Goal: Task Accomplishment & Management: Use online tool/utility

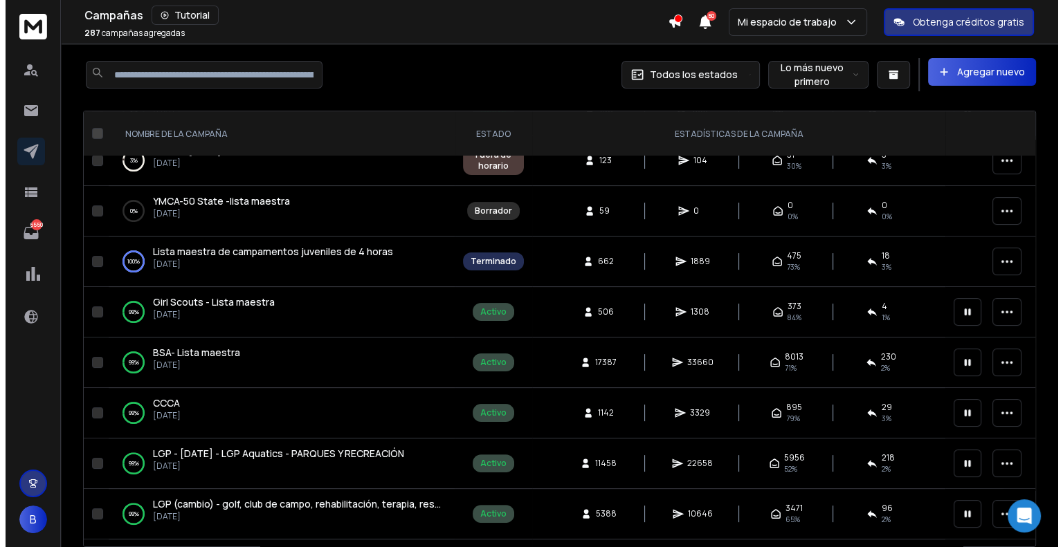
scroll to position [324, 0]
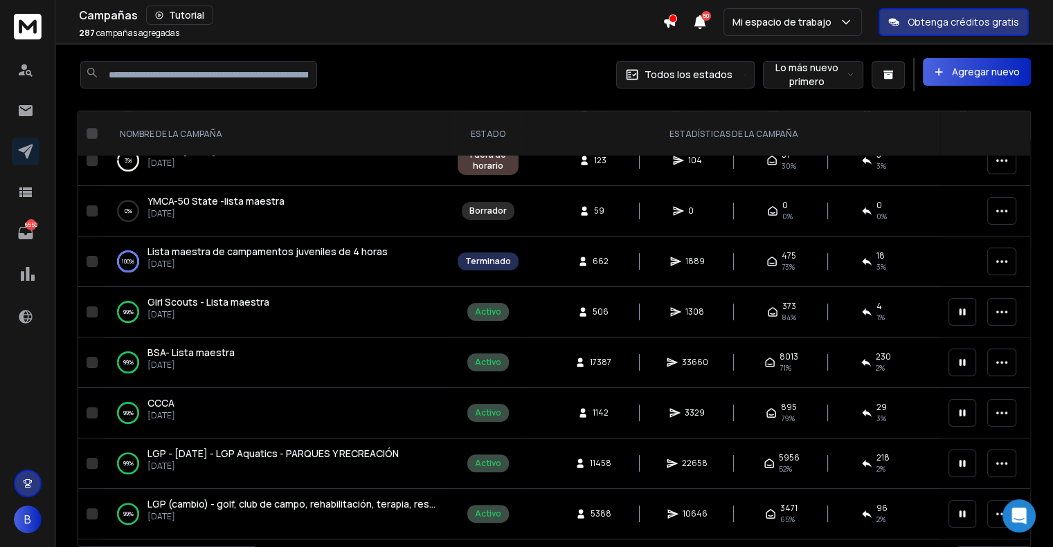
click at [367, 362] on div "99 % BSA- Lista maestra hace un mes" at bounding box center [276, 362] width 318 height 33
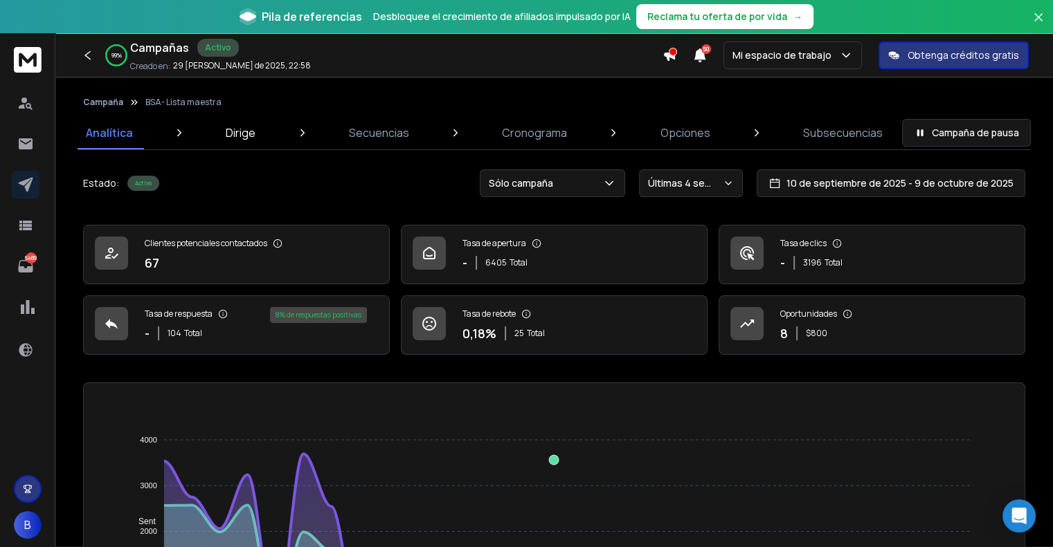
click at [254, 135] on font "Dirige" at bounding box center [241, 132] width 30 height 15
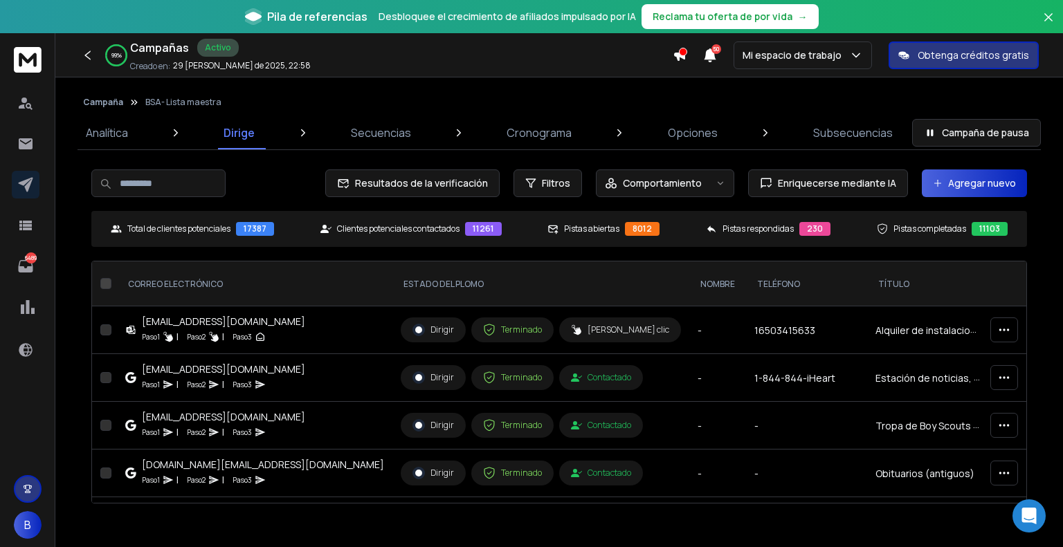
click at [426, 226] on font "Clientes potenciales contactados" at bounding box center [398, 229] width 122 height 12
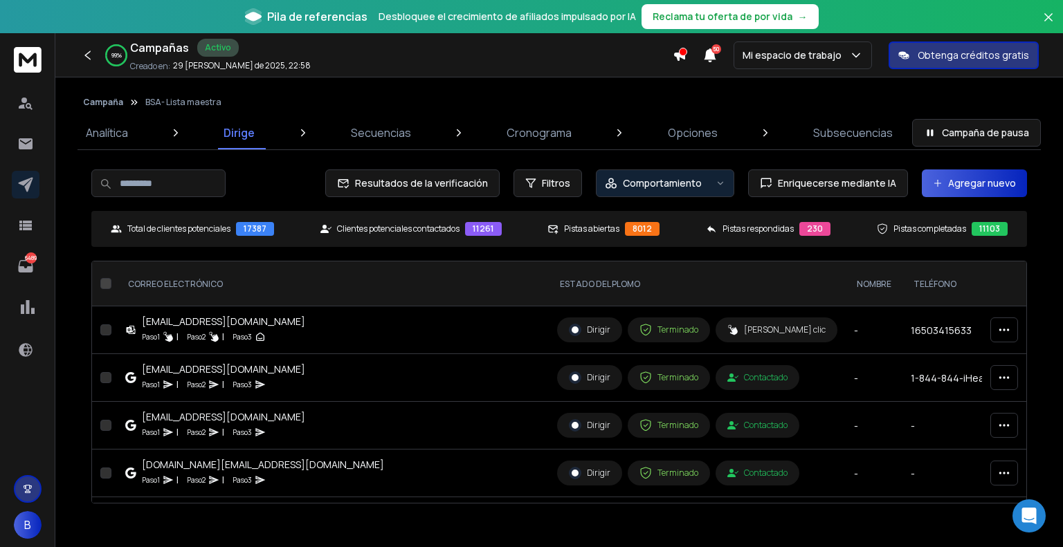
click at [722, 183] on icon "button" at bounding box center [721, 183] width 10 height 11
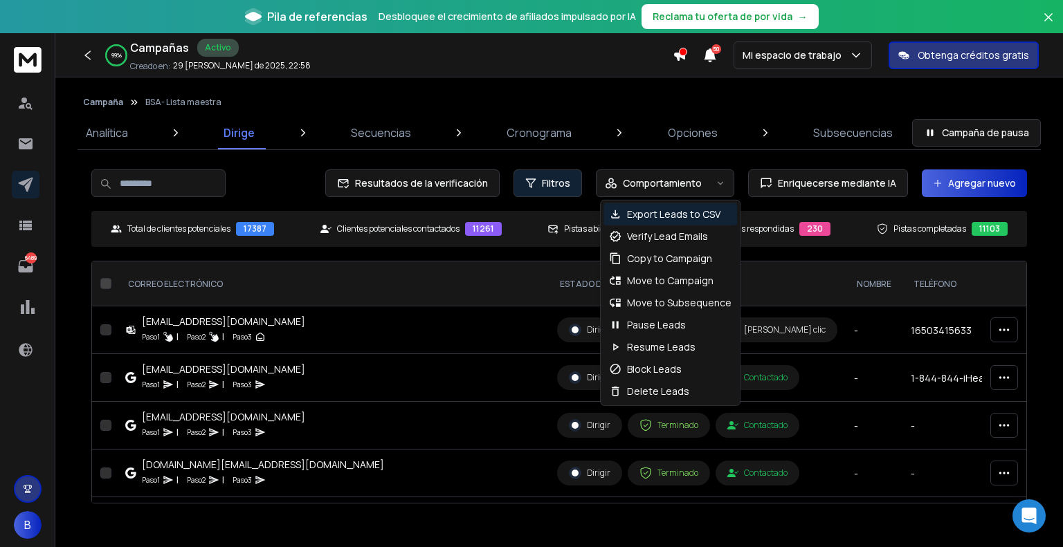
click at [562, 181] on font "Filtros" at bounding box center [556, 182] width 28 height 13
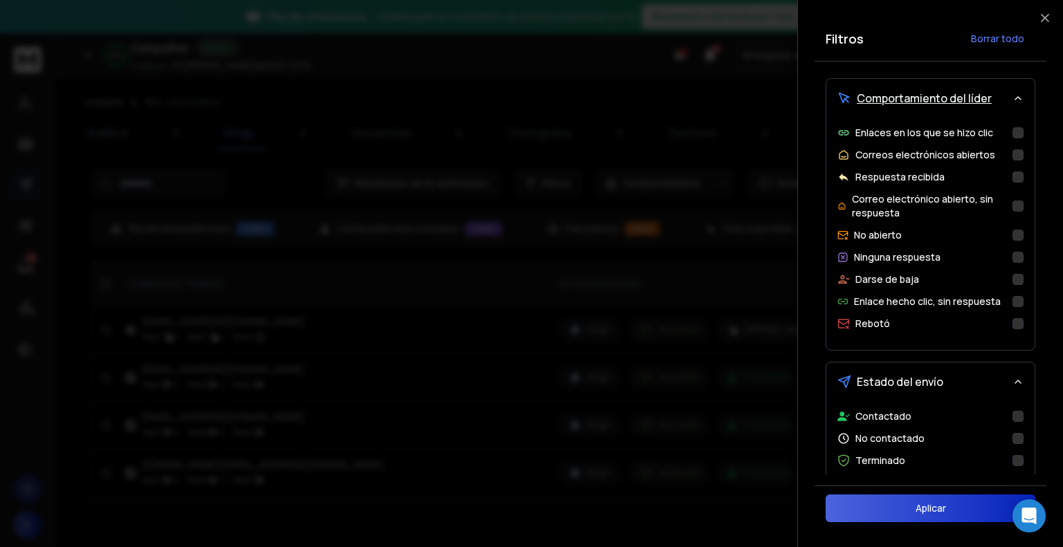
click at [1012, 99] on icon "button" at bounding box center [1017, 98] width 11 height 11
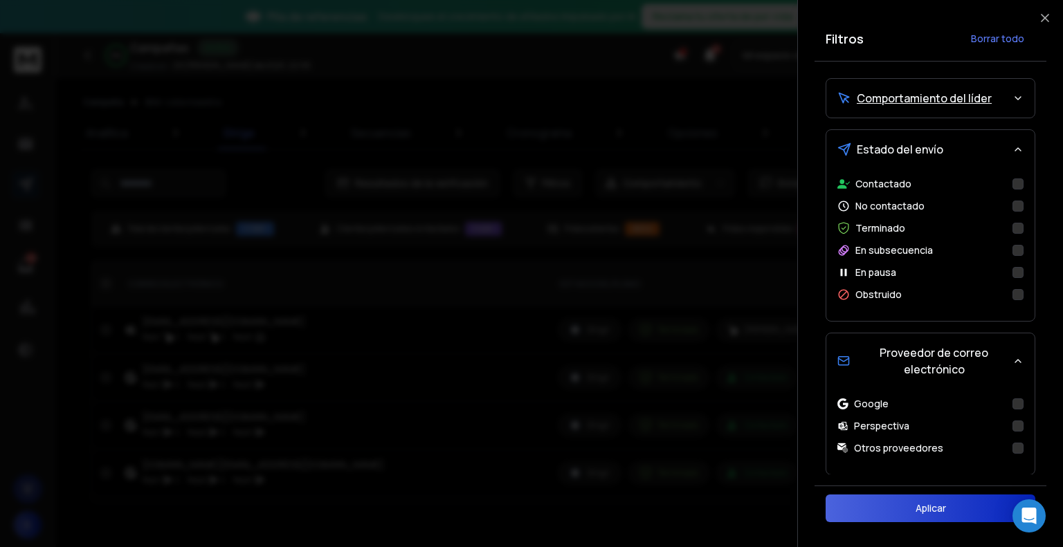
click at [1012, 99] on icon "button" at bounding box center [1017, 98] width 11 height 11
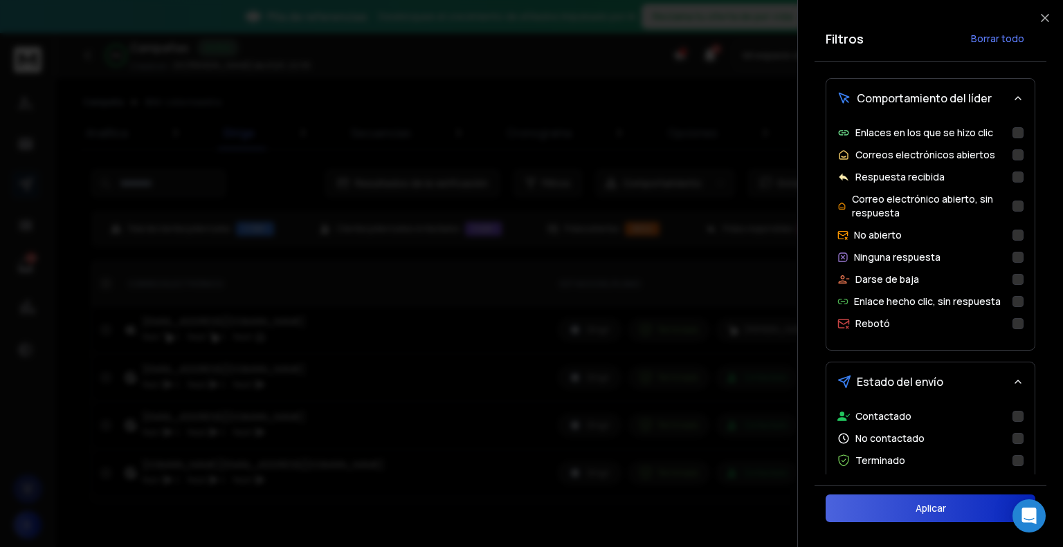
click at [1012, 255] on button "Ninguna respuesta" at bounding box center [1017, 257] width 11 height 11
click at [1012, 241] on button "No abierto" at bounding box center [1017, 235] width 11 height 11
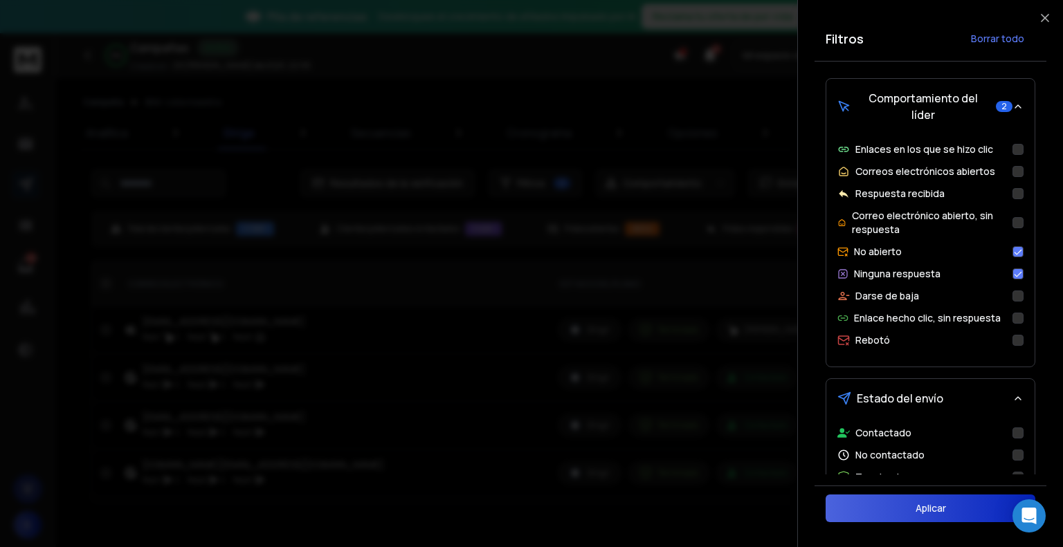
click at [927, 513] on font "Aplicar" at bounding box center [931, 508] width 30 height 13
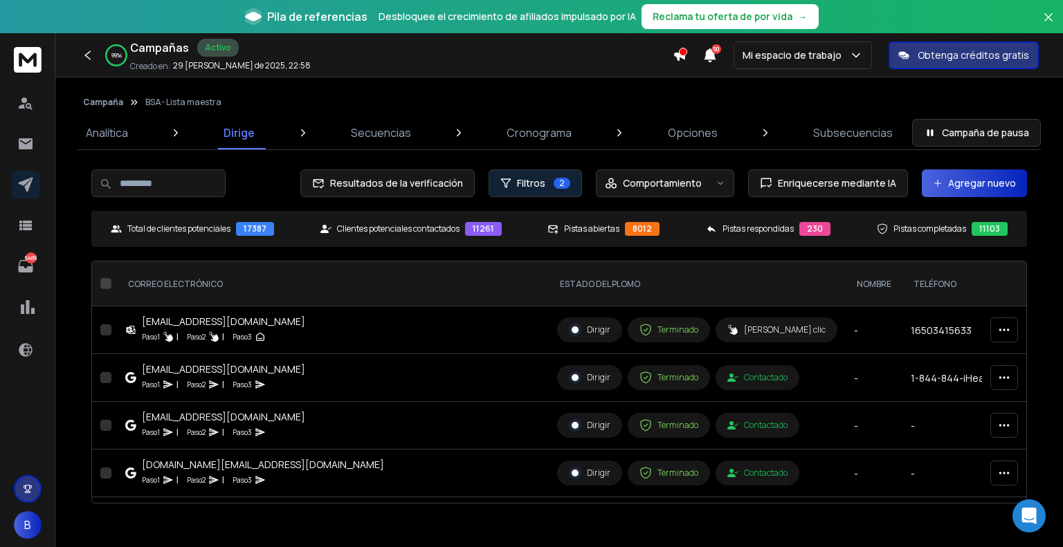
click at [528, 182] on font "Filtros" at bounding box center [531, 182] width 28 height 13
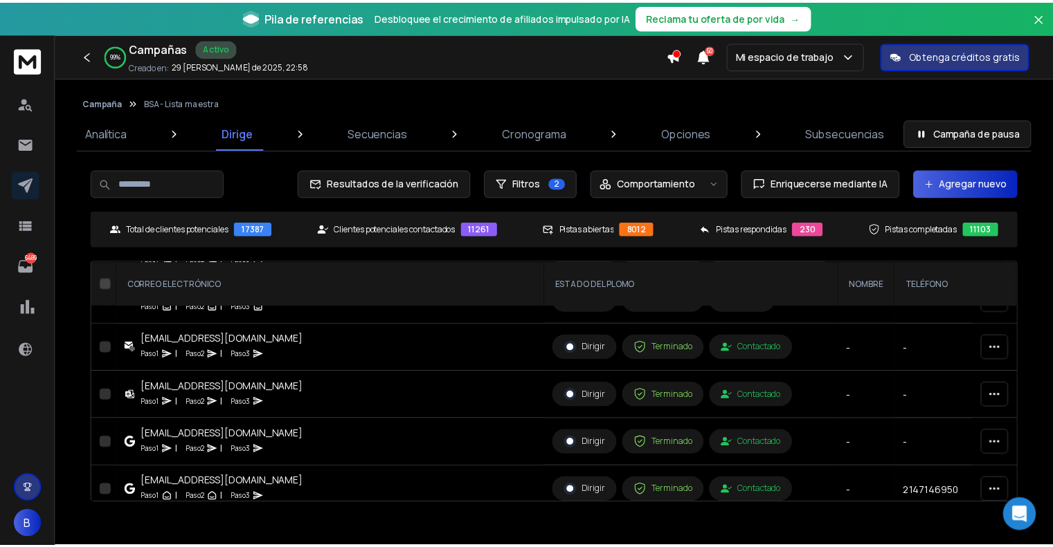
scroll to position [10890, 0]
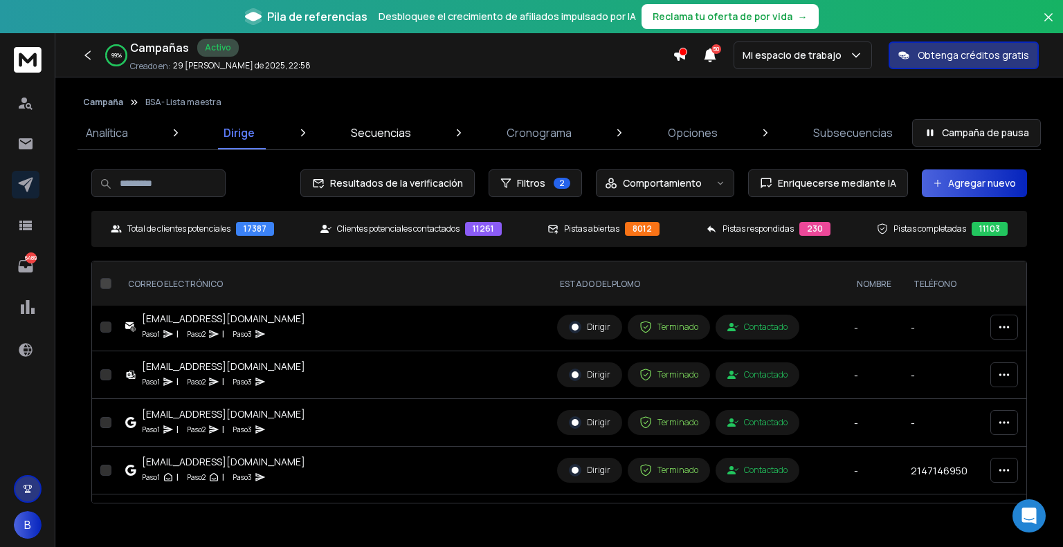
click at [385, 129] on font "Secuencias" at bounding box center [381, 132] width 60 height 15
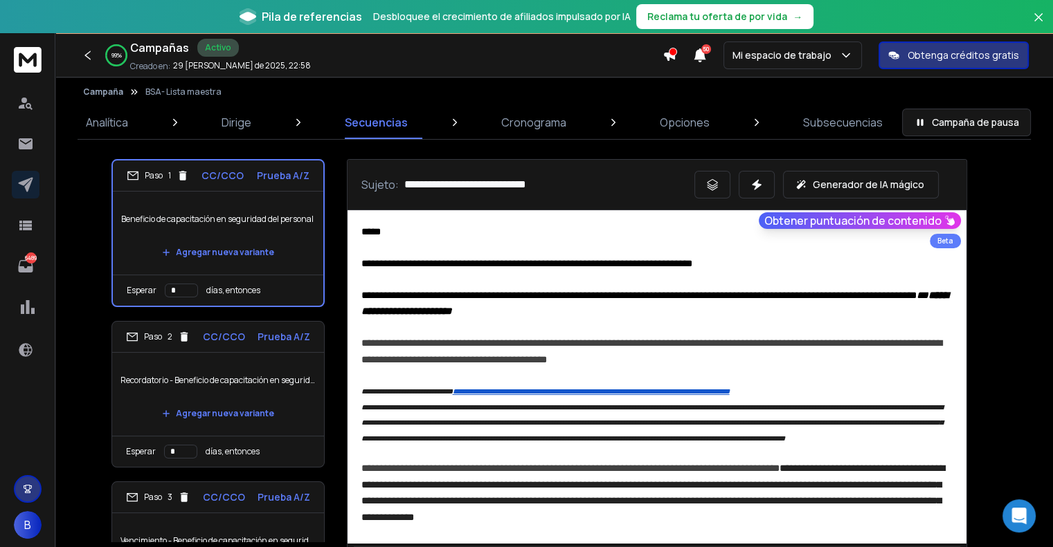
scroll to position [11, 0]
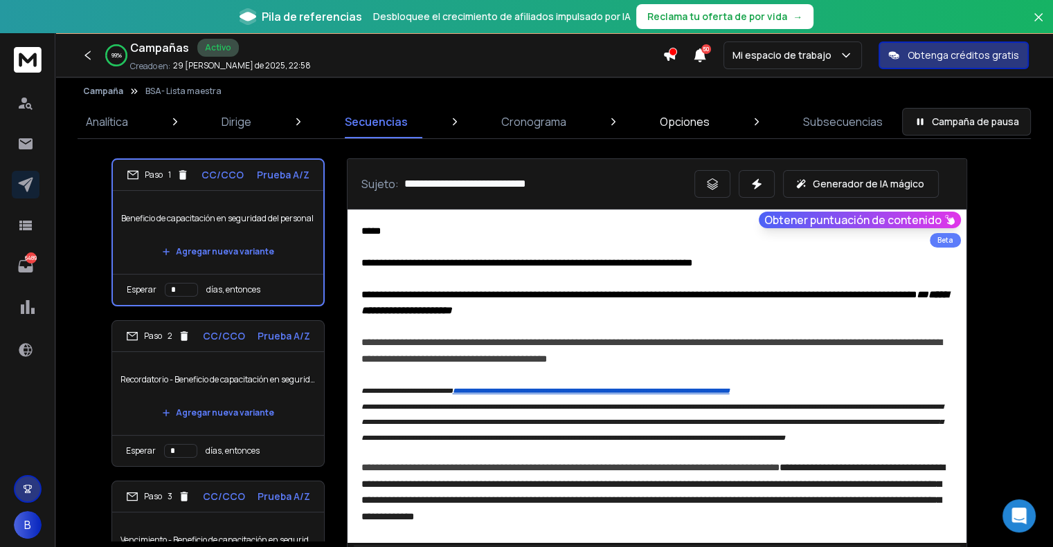
click at [702, 119] on font "Opciones" at bounding box center [685, 121] width 50 height 15
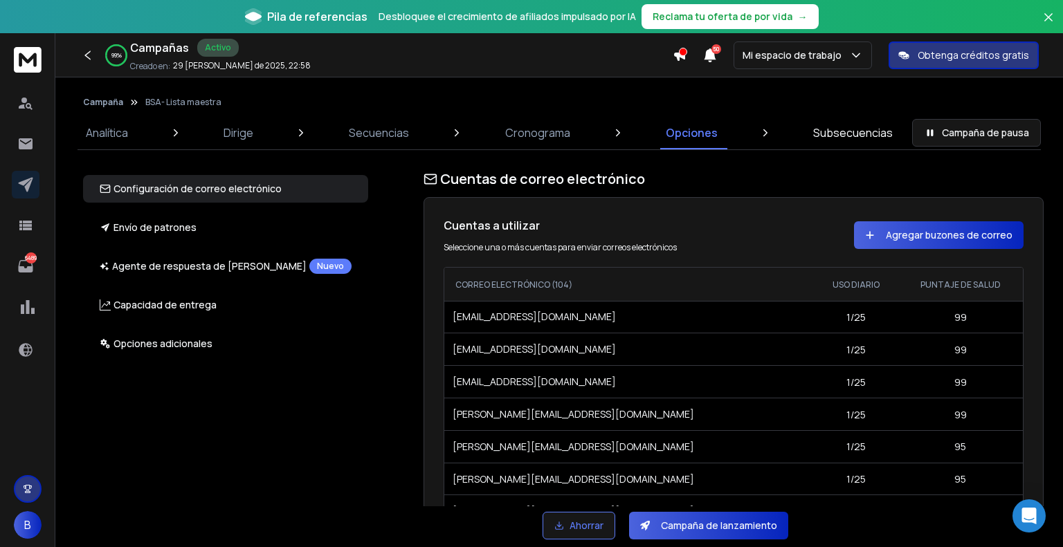
click at [830, 129] on font "Subsecuencias" at bounding box center [853, 132] width 80 height 15
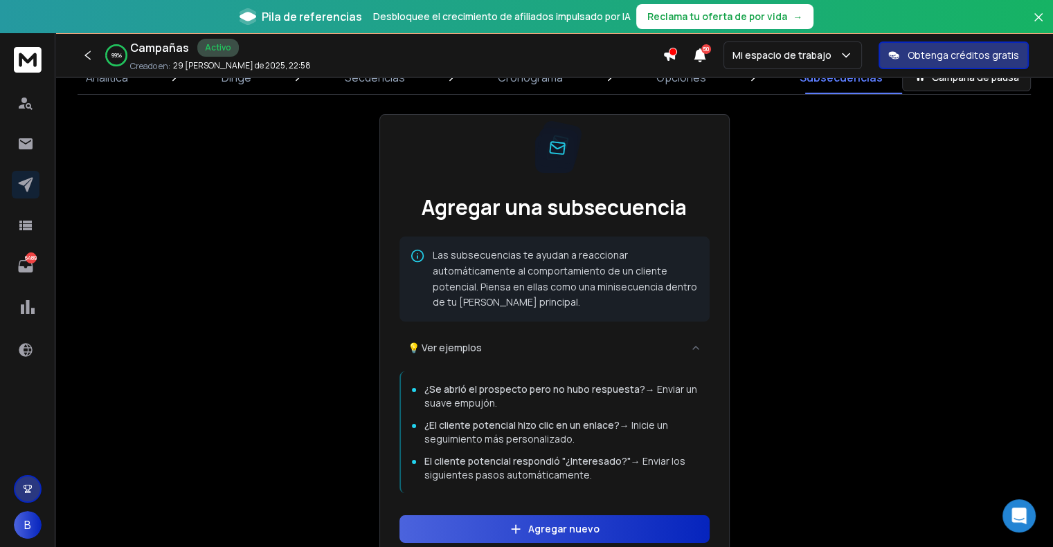
scroll to position [90, 0]
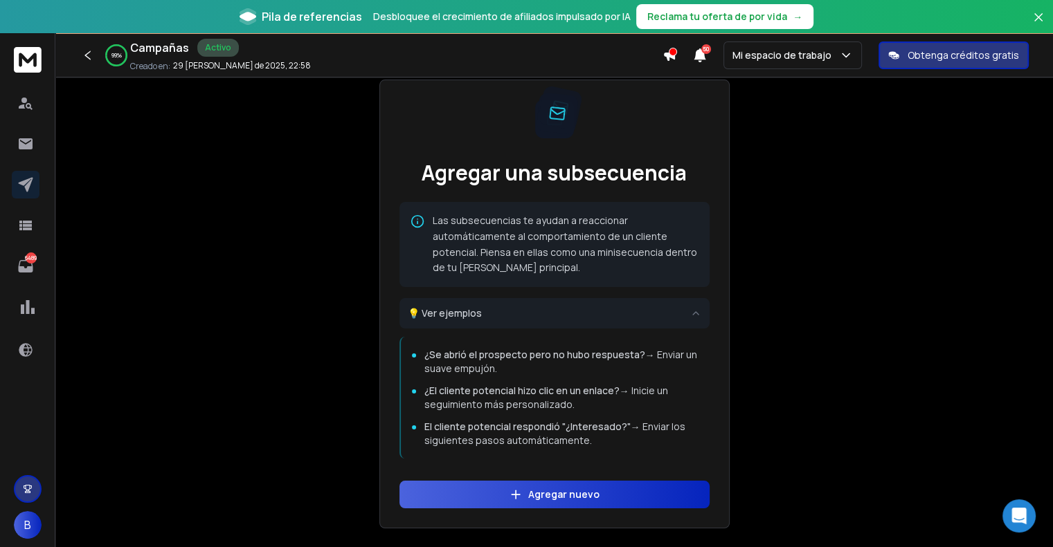
click at [691, 314] on icon at bounding box center [695, 313] width 11 height 11
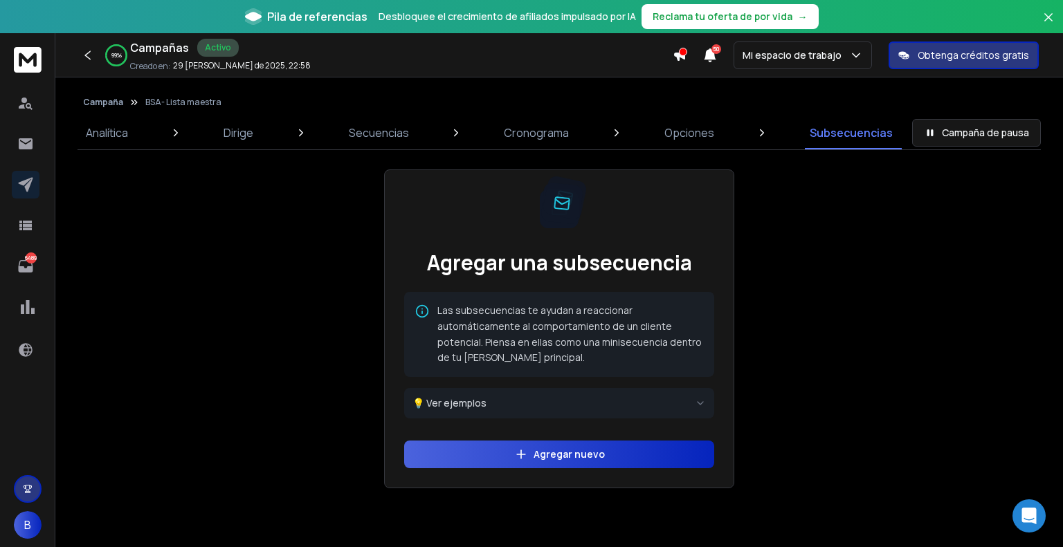
click at [704, 403] on icon at bounding box center [700, 403] width 11 height 11
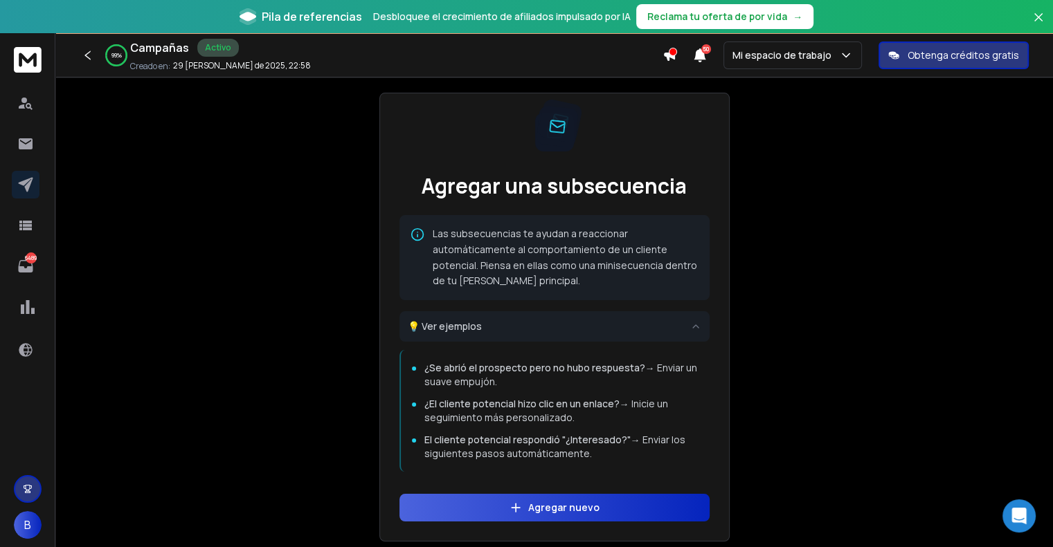
scroll to position [90, 0]
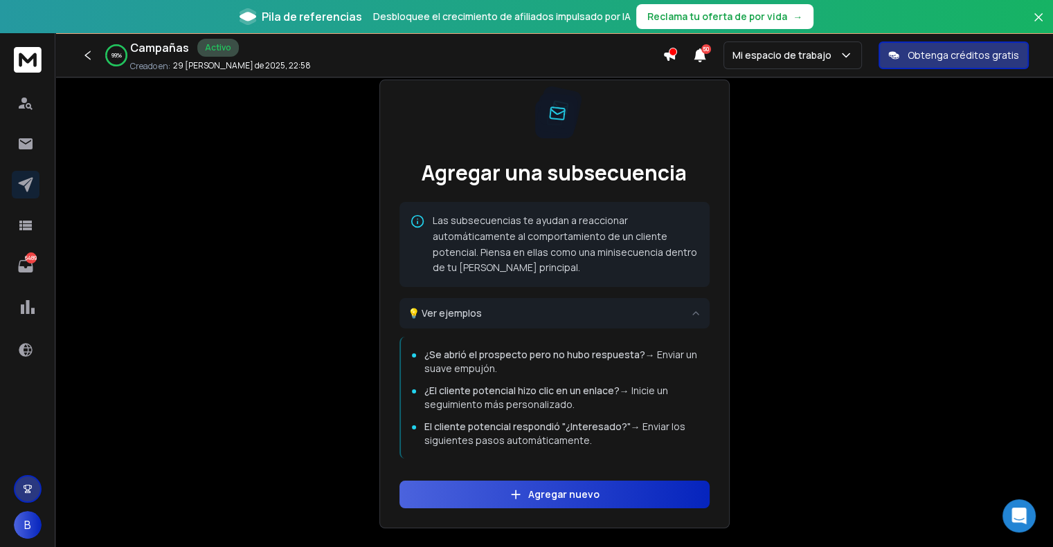
click at [520, 489] on icon at bounding box center [516, 495] width 14 height 14
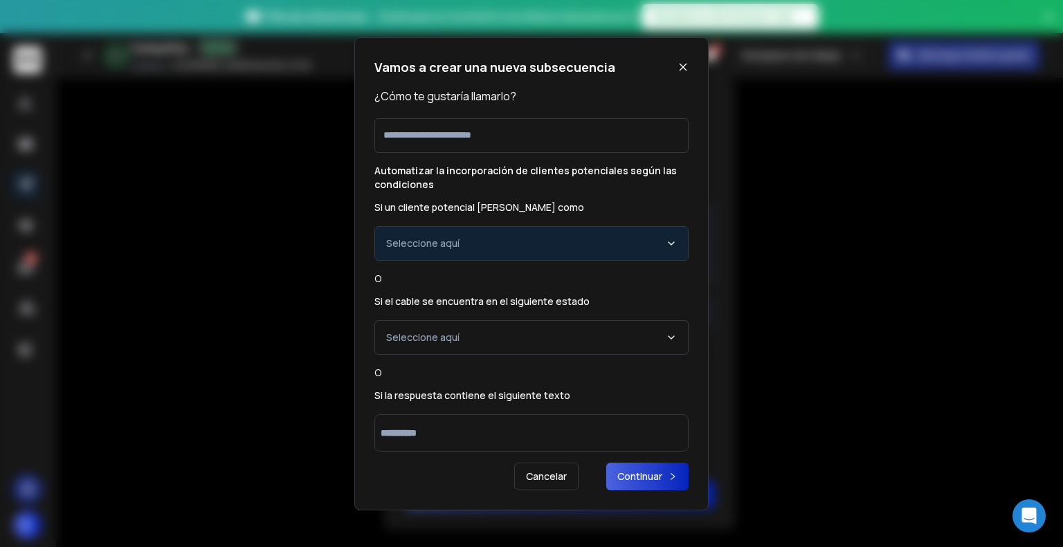
click at [671, 242] on icon "button" at bounding box center [672, 243] width 6 height 3
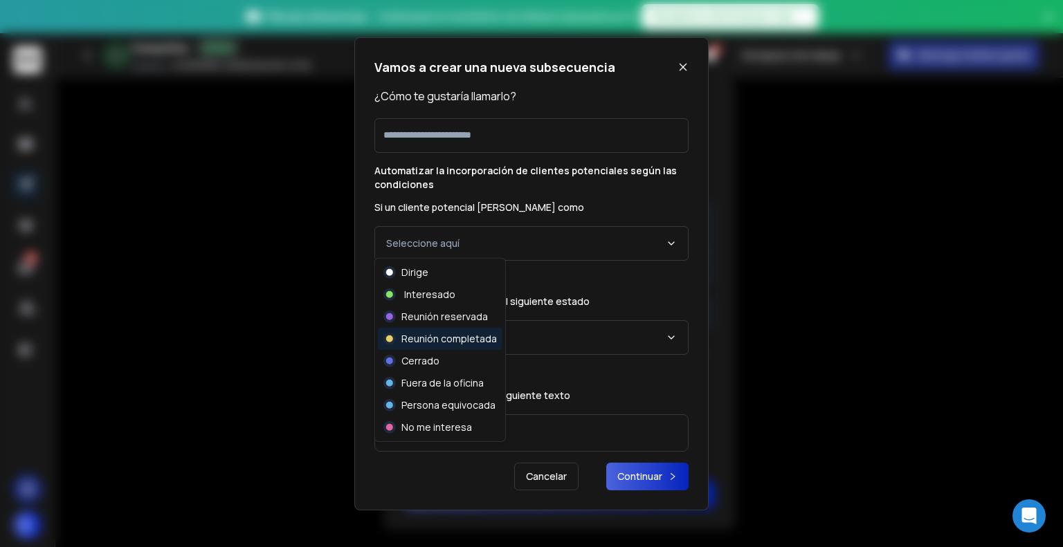
click at [690, 204] on div "Vamos a crear una nueva subsecuencia ¿Cómo te gustaría llamarlo? Automatizar la…" at bounding box center [531, 273] width 354 height 473
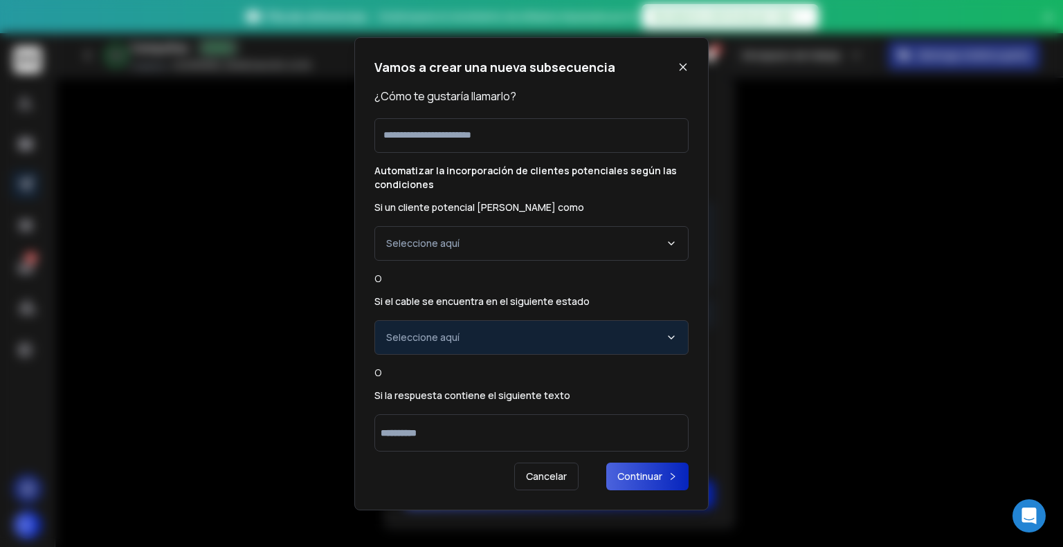
click at [666, 332] on icon "button" at bounding box center [671, 337] width 11 height 11
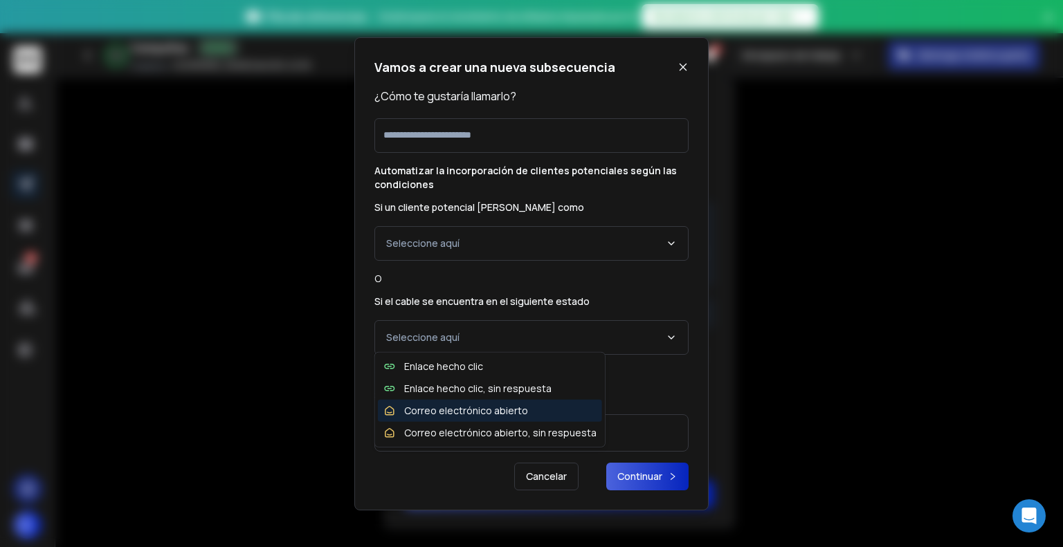
click at [648, 290] on form "Automatizar la incorporación de clientes potenciales según las condiciones Si u…" at bounding box center [531, 297] width 314 height 386
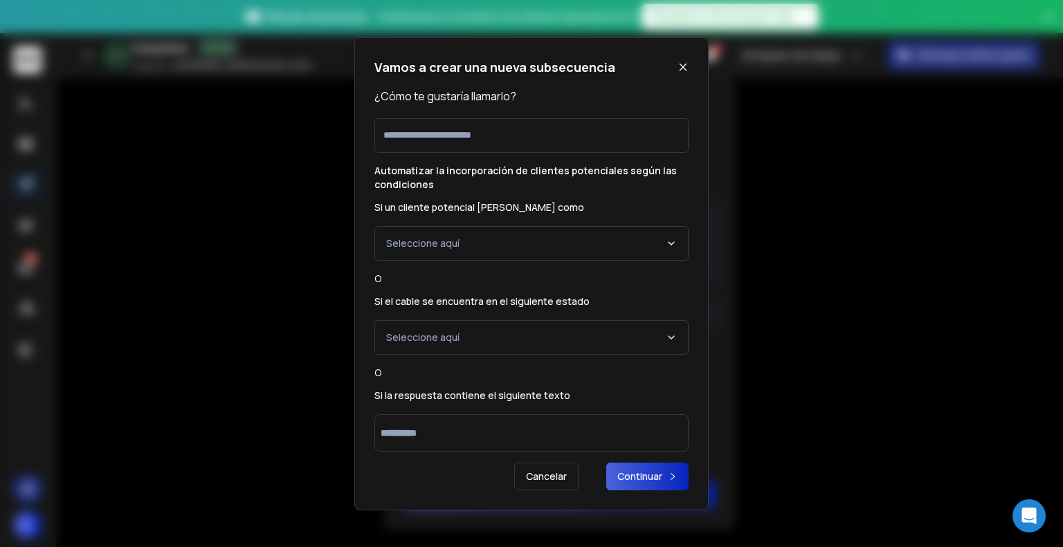
click at [465, 421] on input at bounding box center [532, 433] width 302 height 25
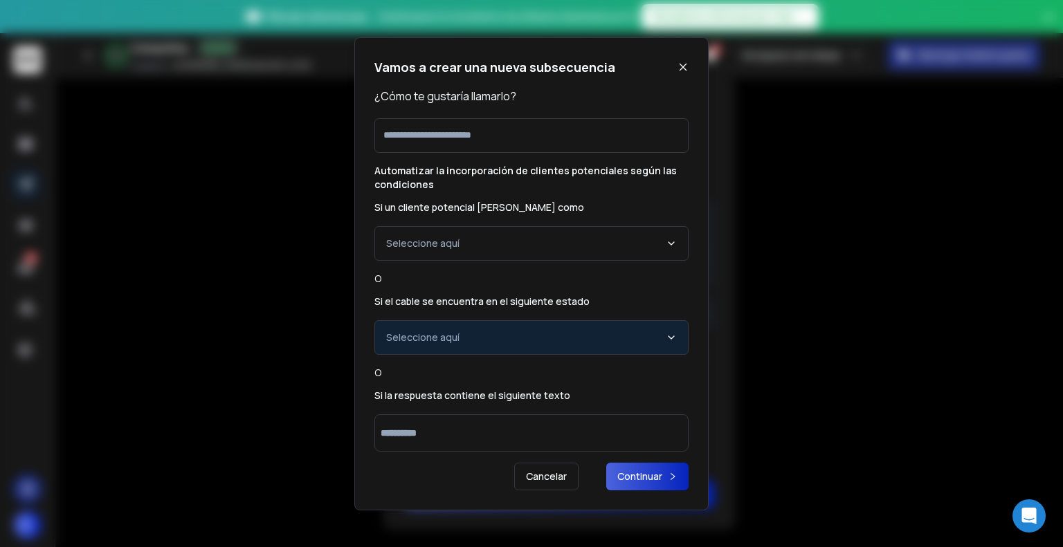
click at [606, 320] on button "Seleccione aquí" at bounding box center [531, 337] width 314 height 35
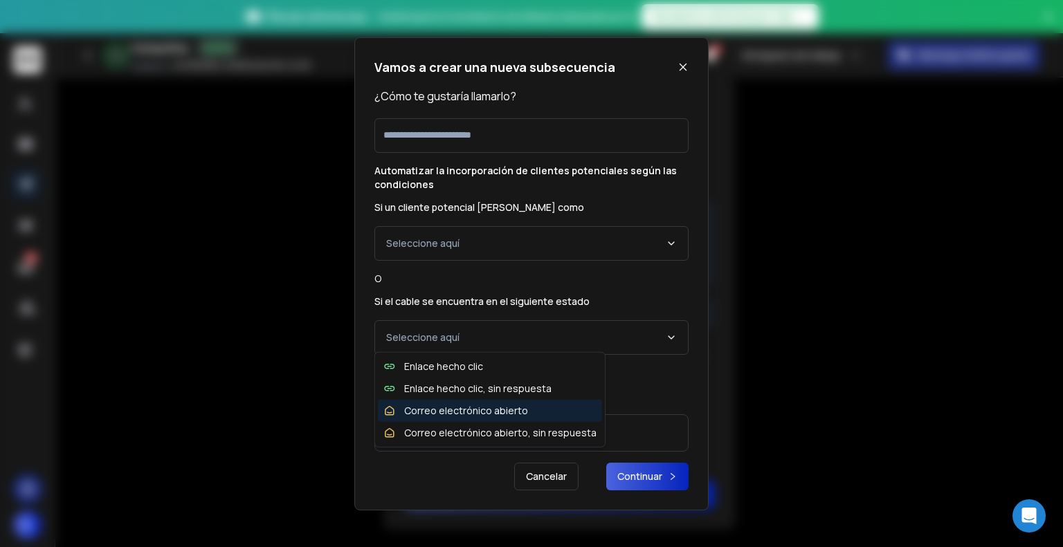
click at [619, 382] on form "Automatizar la incorporación de clientes potenciales según las condiciones Si u…" at bounding box center [531, 297] width 314 height 386
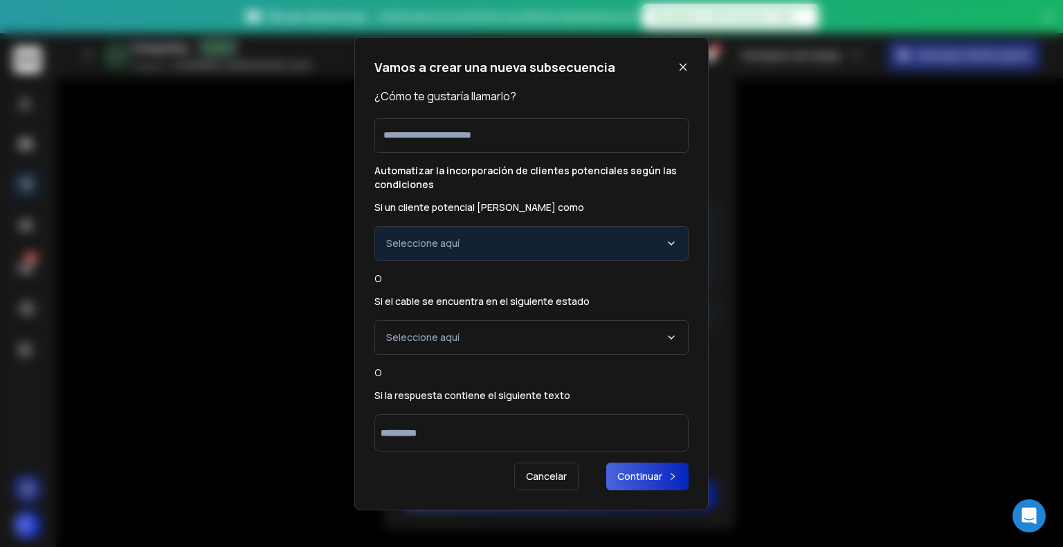
click at [648, 254] on button "Seleccione aquí" at bounding box center [531, 243] width 314 height 35
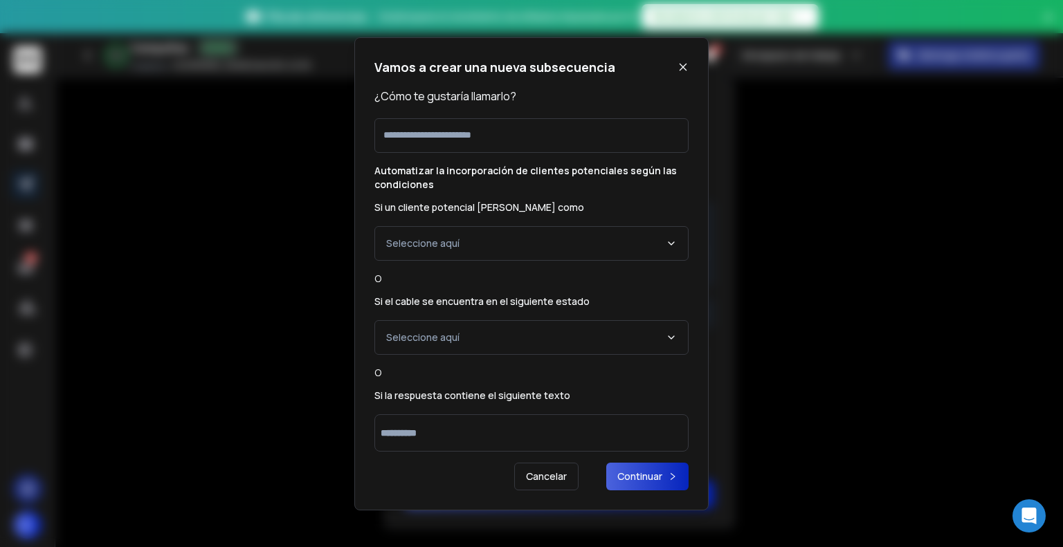
click at [570, 370] on h2 "O" at bounding box center [531, 373] width 314 height 14
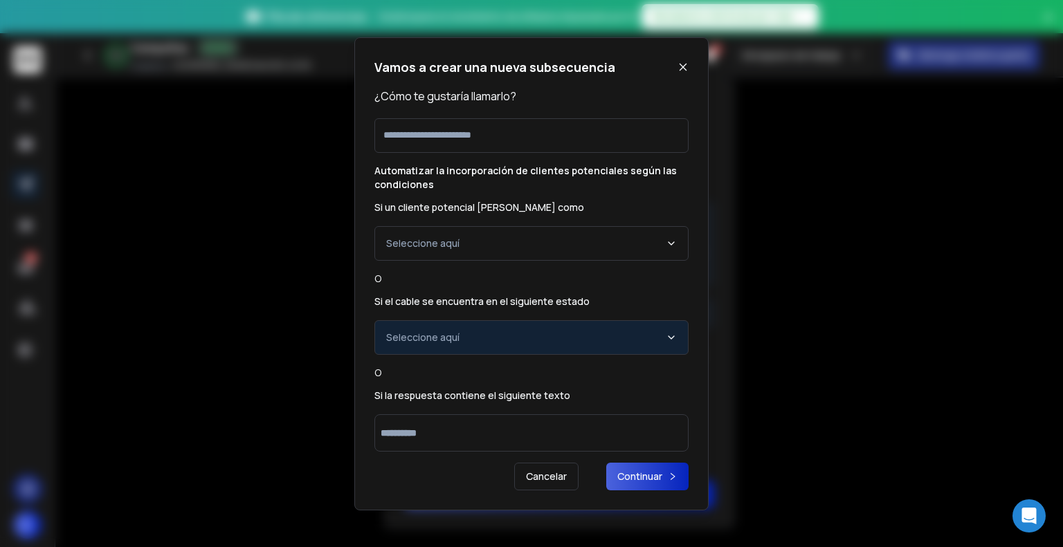
click at [672, 332] on icon "button" at bounding box center [671, 337] width 11 height 11
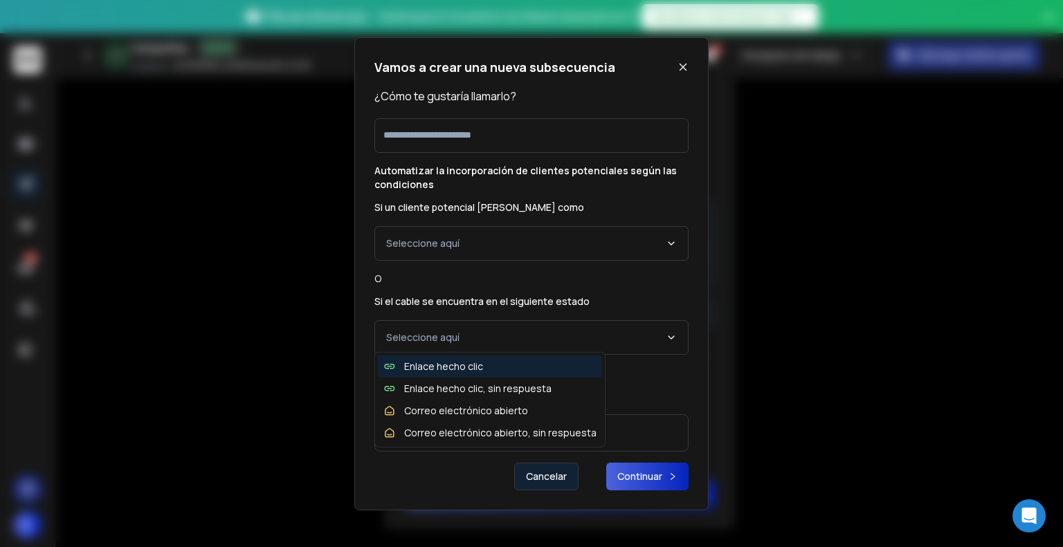
click at [554, 477] on font "Cancelar" at bounding box center [546, 476] width 41 height 13
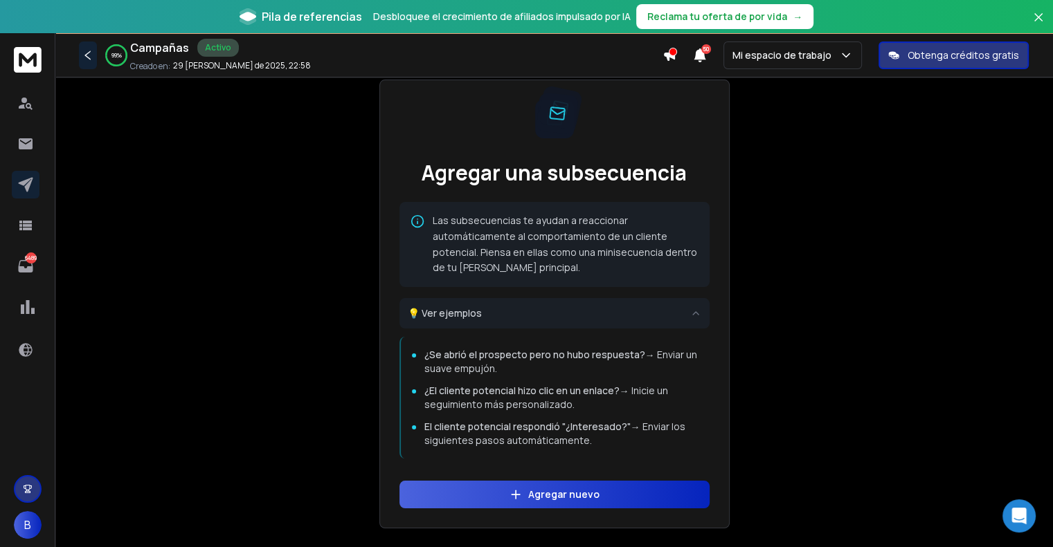
click at [85, 53] on icon at bounding box center [88, 55] width 12 height 12
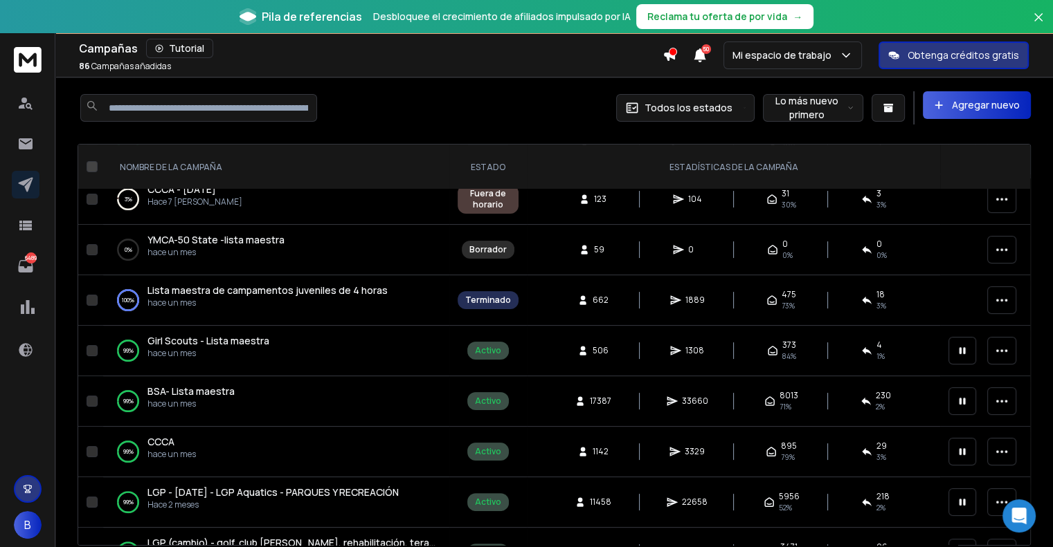
scroll to position [320, 0]
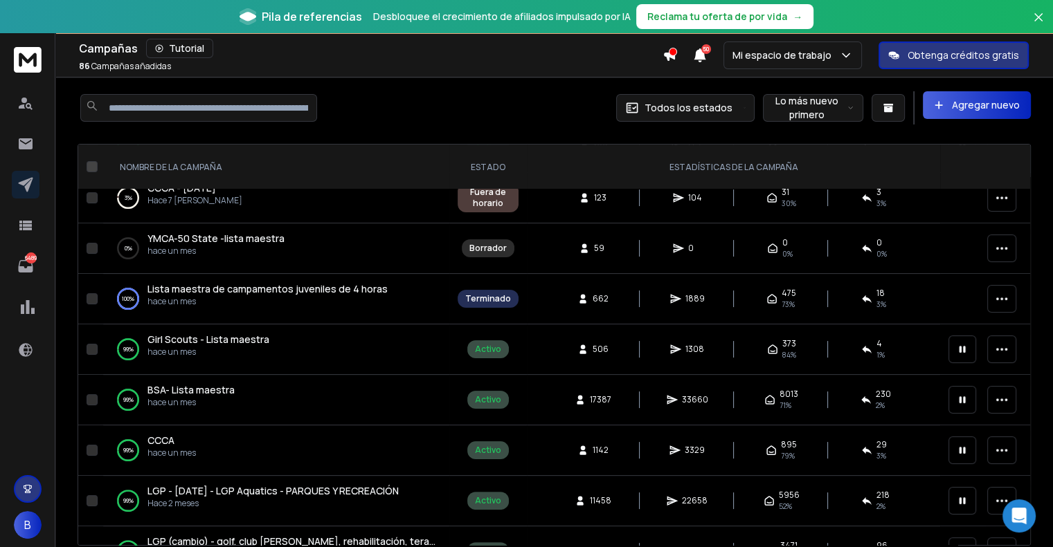
click at [258, 392] on div "99 % BSA- Lista maestra hace un mes" at bounding box center [276, 399] width 318 height 33
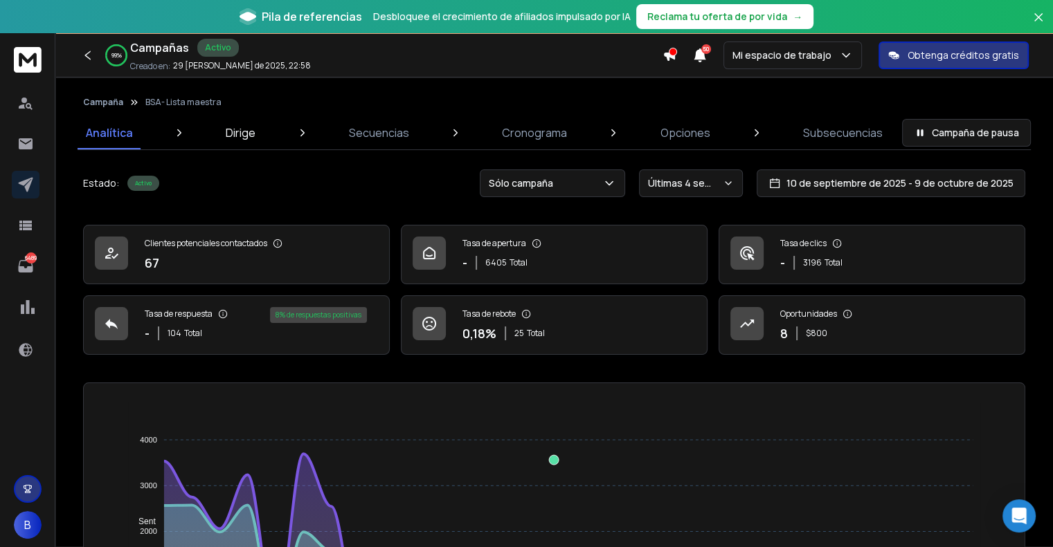
click at [238, 126] on font "Dirige" at bounding box center [241, 132] width 30 height 15
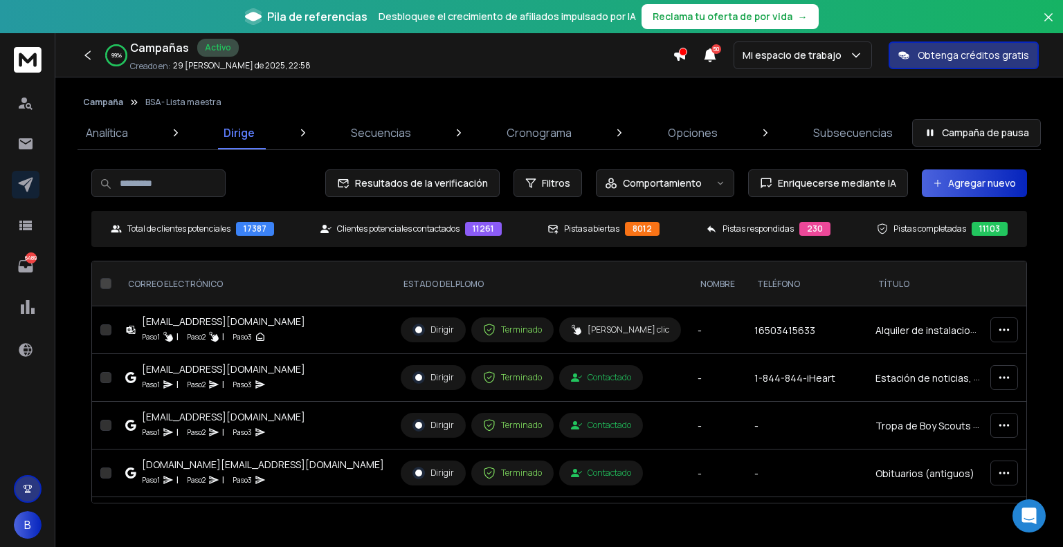
click at [583, 226] on font "Pistas abiertas" at bounding box center [591, 229] width 55 height 12
click at [491, 233] on font "11261" at bounding box center [483, 229] width 21 height 12
click at [636, 228] on div "8012" at bounding box center [642, 229] width 35 height 14
click at [641, 227] on font "8012" at bounding box center [642, 229] width 19 height 12
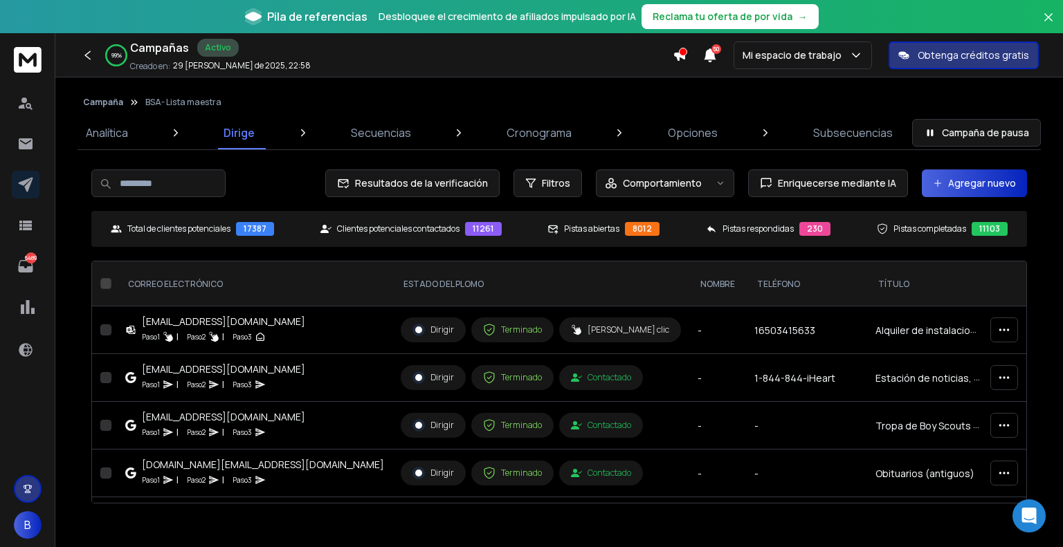
click at [598, 235] on div "Total de clientes potenciales 17387 Clientes potenciales contactados 11261 Pist…" at bounding box center [559, 229] width 936 height 36
click at [717, 182] on button "Comportamiento" at bounding box center [665, 184] width 138 height 28
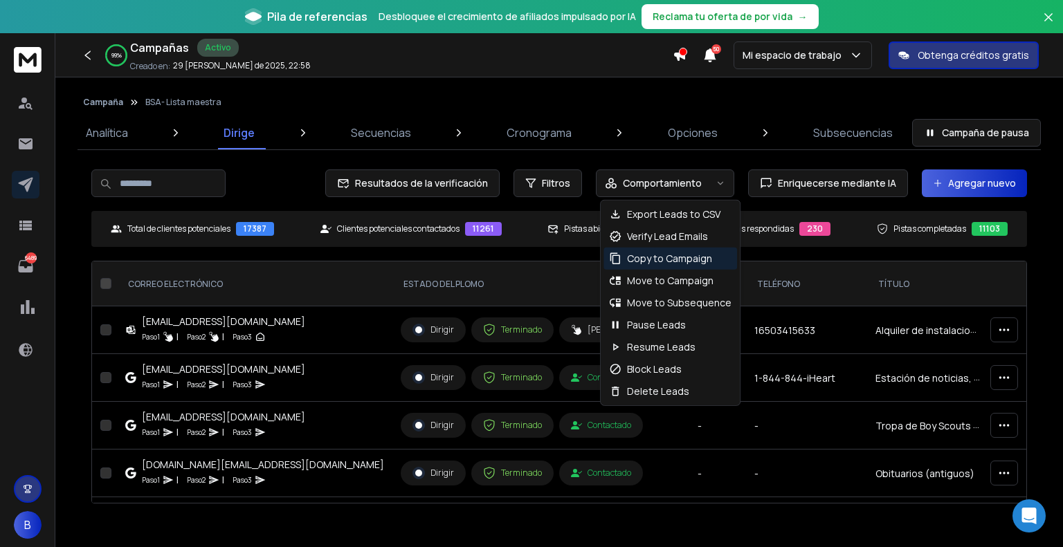
click at [567, 262] on th "ESTADO DEL PLOMO" at bounding box center [540, 284] width 297 height 45
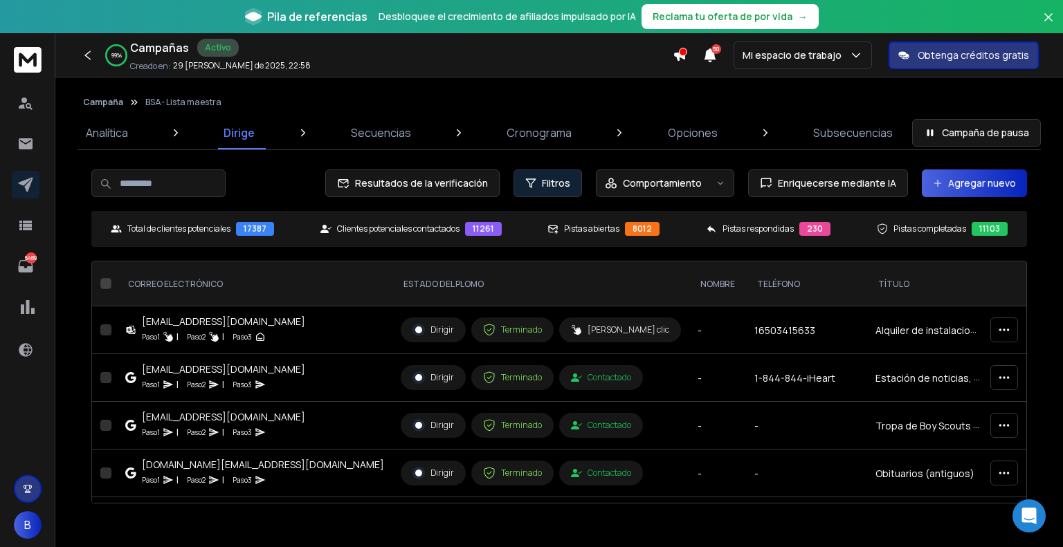
click at [566, 178] on font "Filtros" at bounding box center [556, 182] width 28 height 13
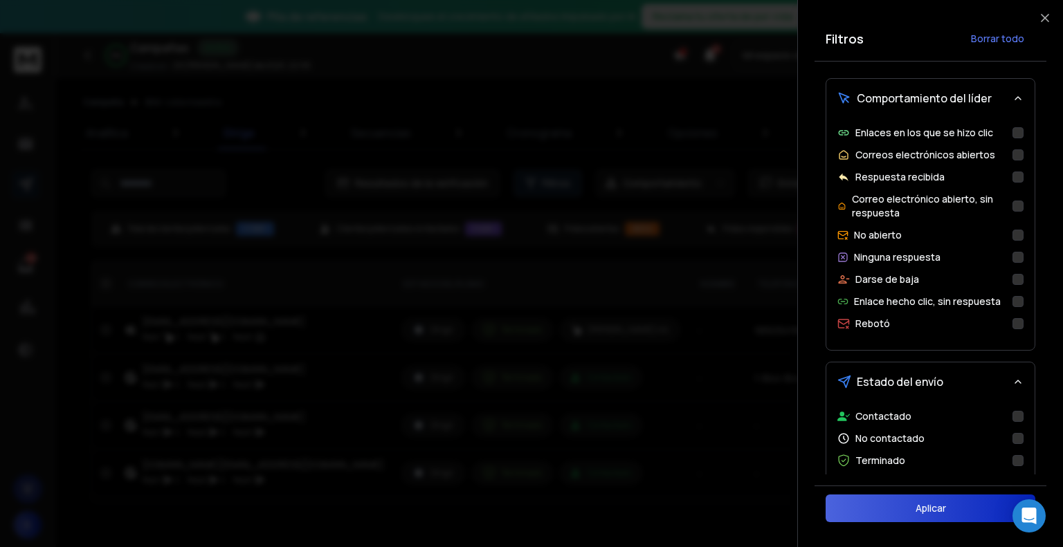
click at [1012, 152] on button "Correos electrónicos abiertos" at bounding box center [1017, 154] width 11 height 11
click at [1012, 161] on button "Correos electrónicos abiertos" at bounding box center [1017, 154] width 11 height 11
click at [1012, 205] on button "Correo electrónico abierto, sin respuesta" at bounding box center [1017, 206] width 11 height 11
click at [1012, 241] on button "No abierto" at bounding box center [1017, 235] width 11 height 11
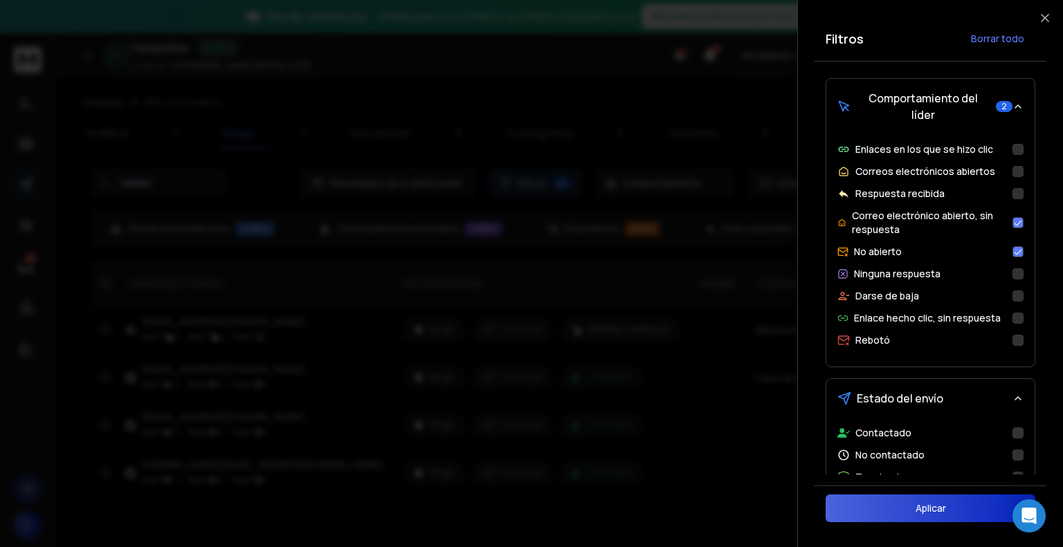
click at [1012, 273] on button "Ninguna respuesta" at bounding box center [1017, 274] width 11 height 11
click at [941, 509] on font "Aplicar" at bounding box center [931, 508] width 30 height 13
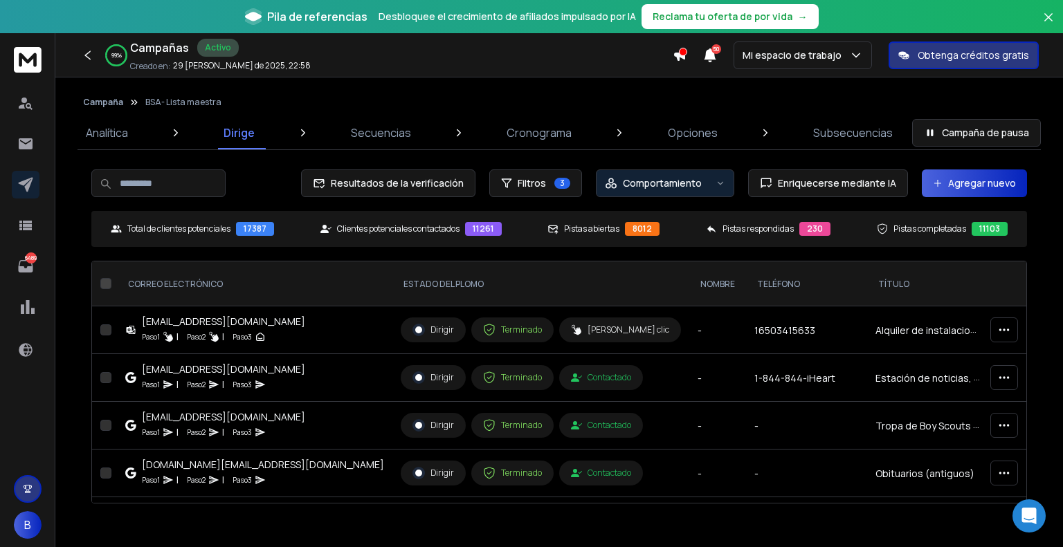
click at [645, 188] on font "Comportamiento" at bounding box center [662, 182] width 79 height 13
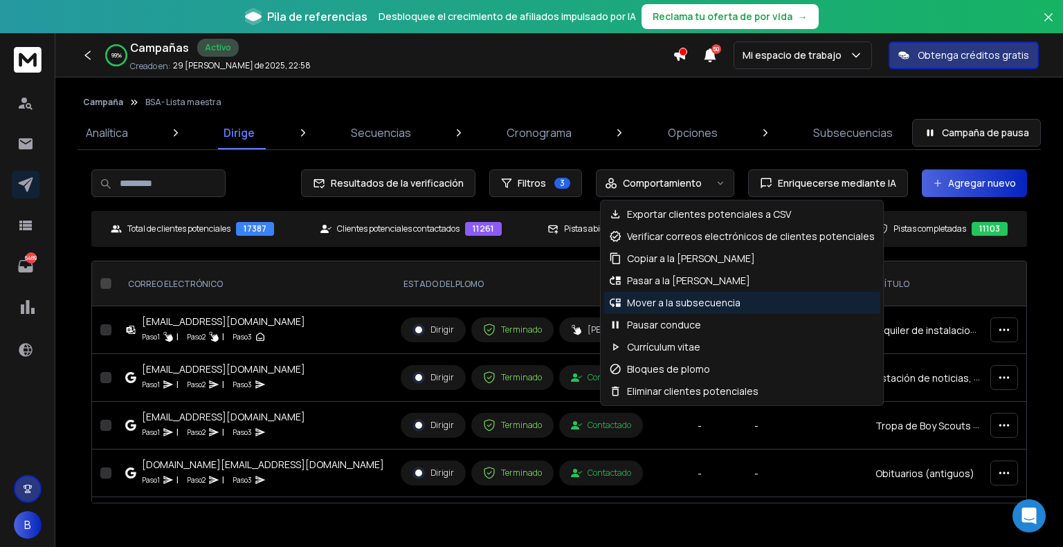
click at [733, 304] on font "Mover a la subsecuencia" at bounding box center [683, 302] width 113 height 13
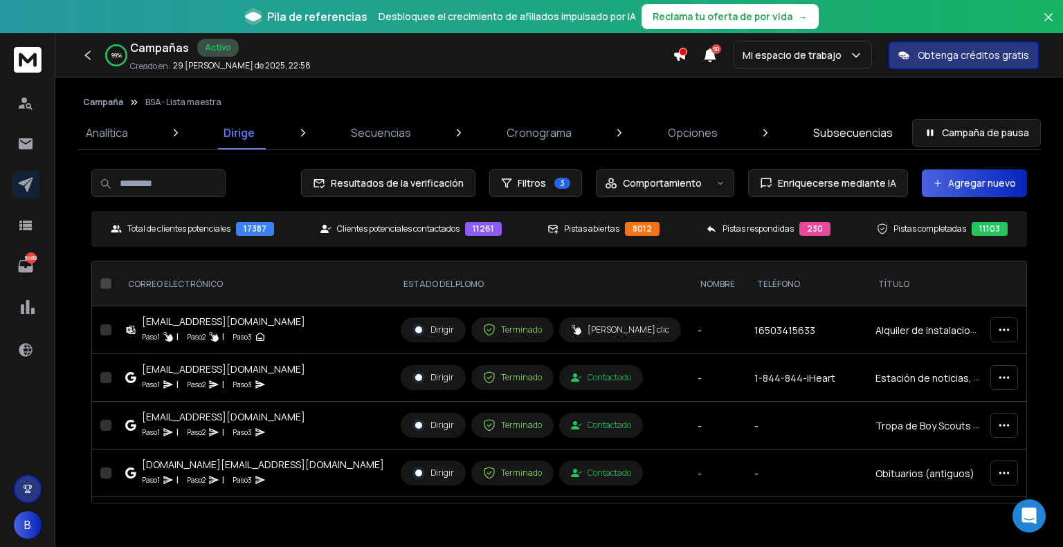
click at [848, 136] on font "Subsecuencias" at bounding box center [853, 132] width 80 height 15
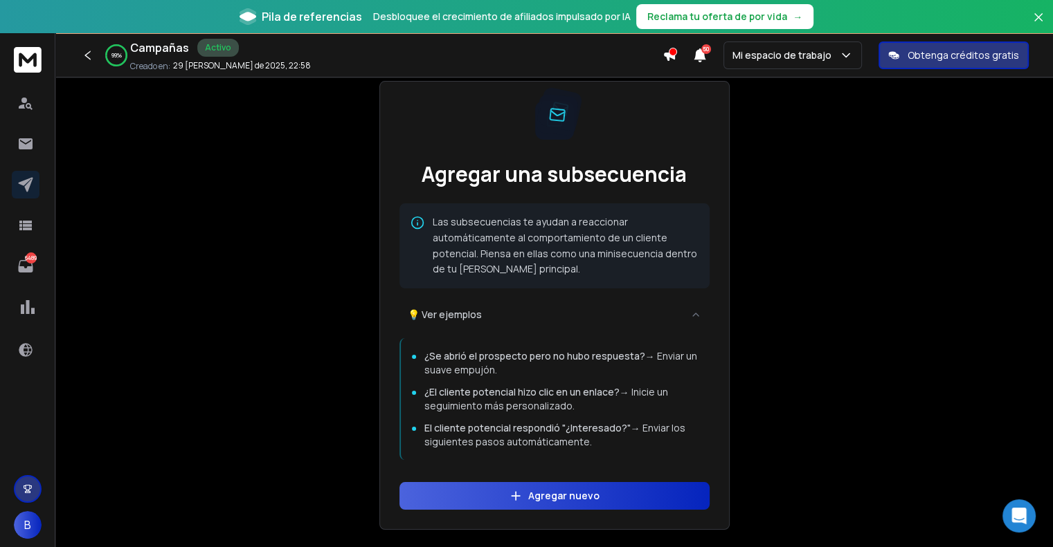
scroll to position [90, 0]
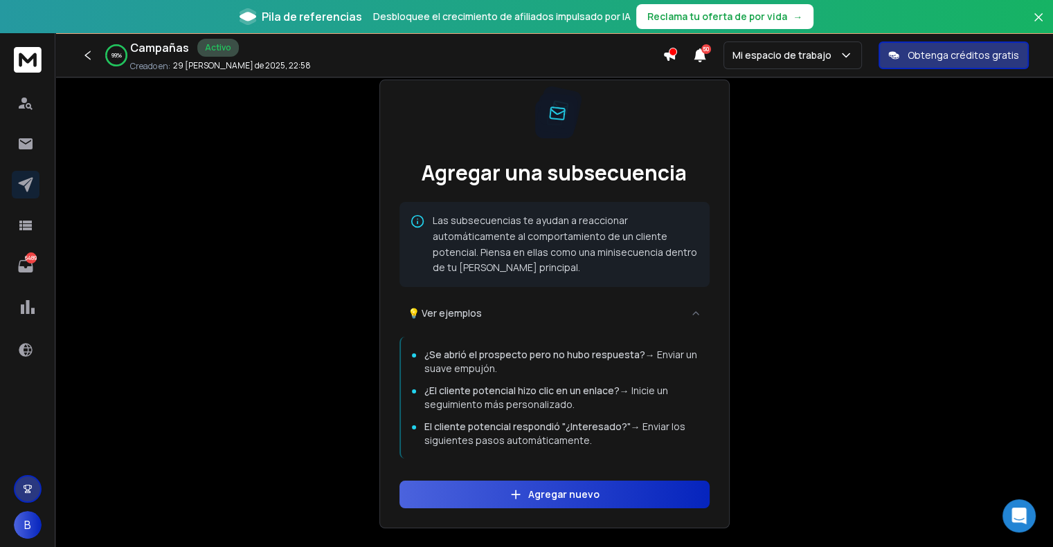
click at [572, 493] on font "Agregar nuevo" at bounding box center [563, 494] width 71 height 13
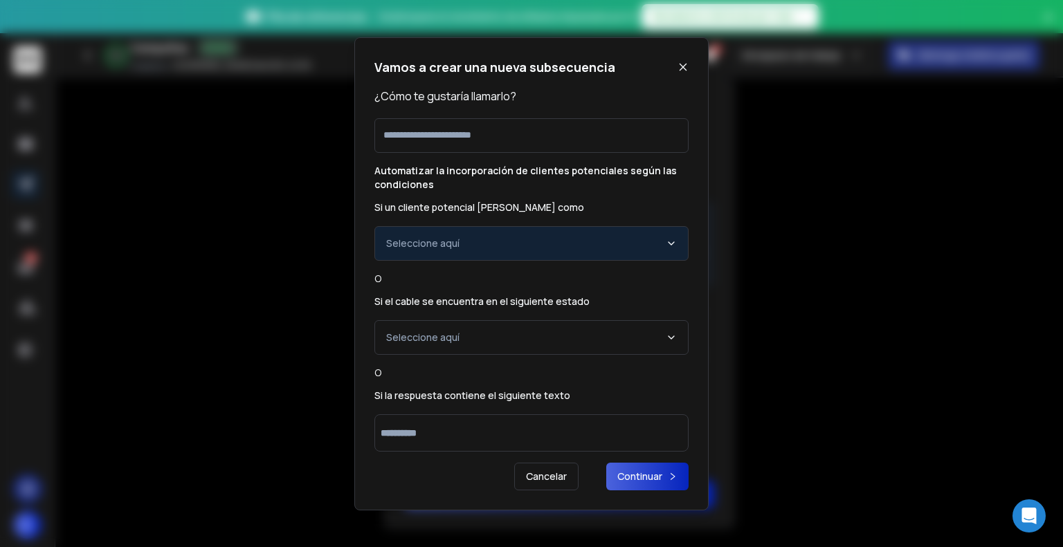
click at [674, 243] on icon "button" at bounding box center [671, 243] width 11 height 11
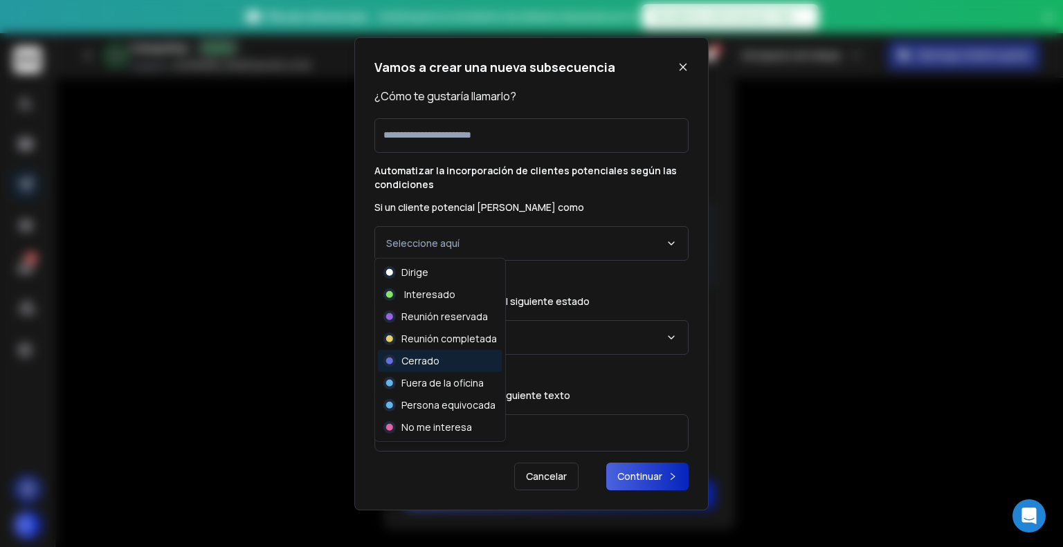
click at [651, 273] on h2 "O" at bounding box center [531, 279] width 314 height 14
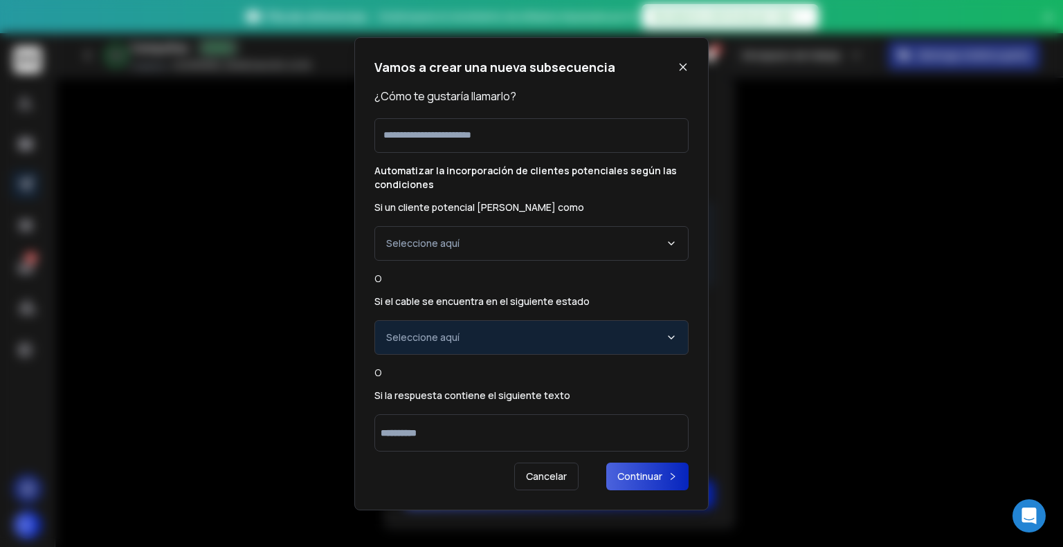
click at [668, 326] on button "Seleccione aquí" at bounding box center [531, 337] width 314 height 35
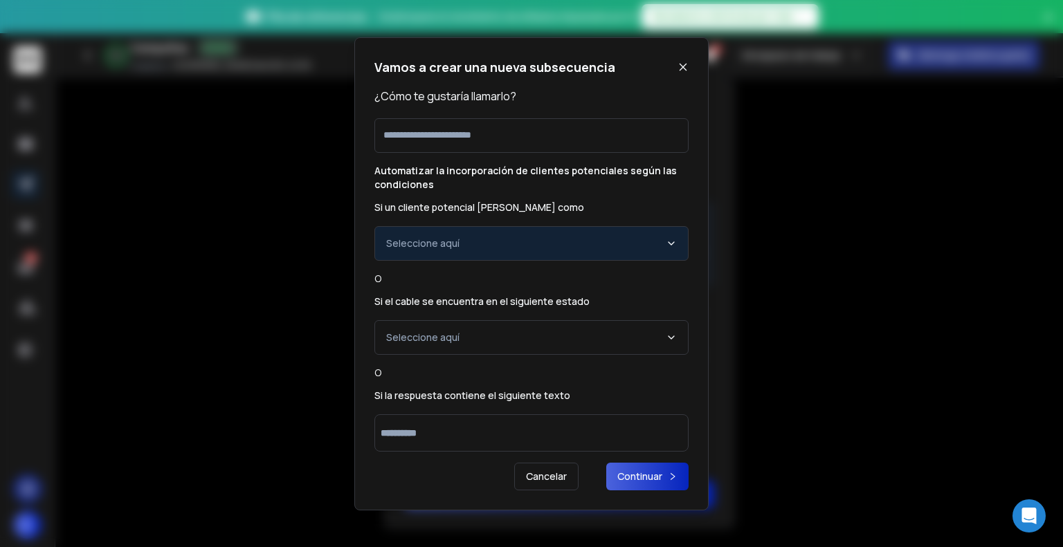
click at [598, 243] on button "Seleccione aquí" at bounding box center [531, 243] width 314 height 35
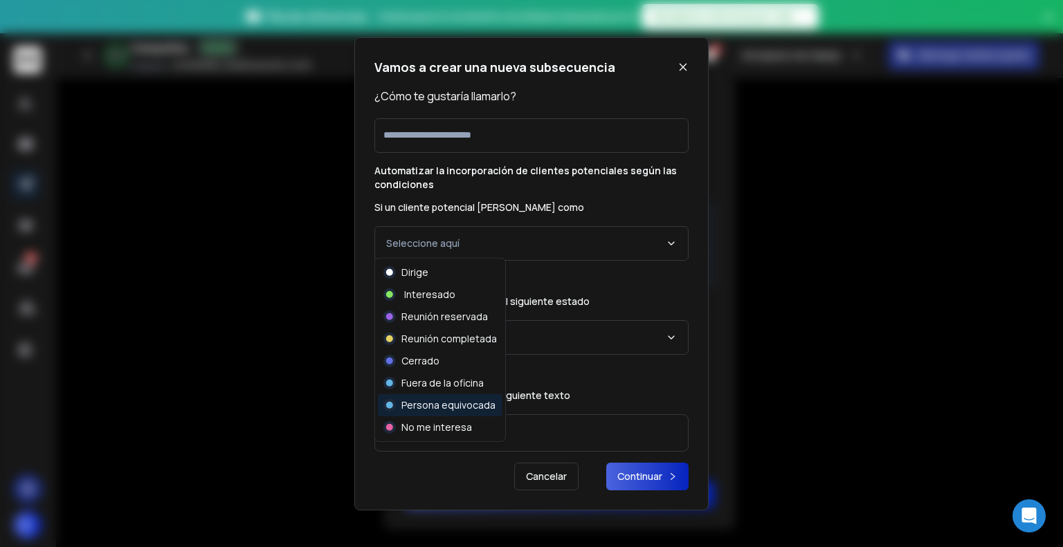
click at [619, 374] on form "Automatizar la incorporación de clientes potenciales según las condiciones Si u…" at bounding box center [531, 297] width 314 height 386
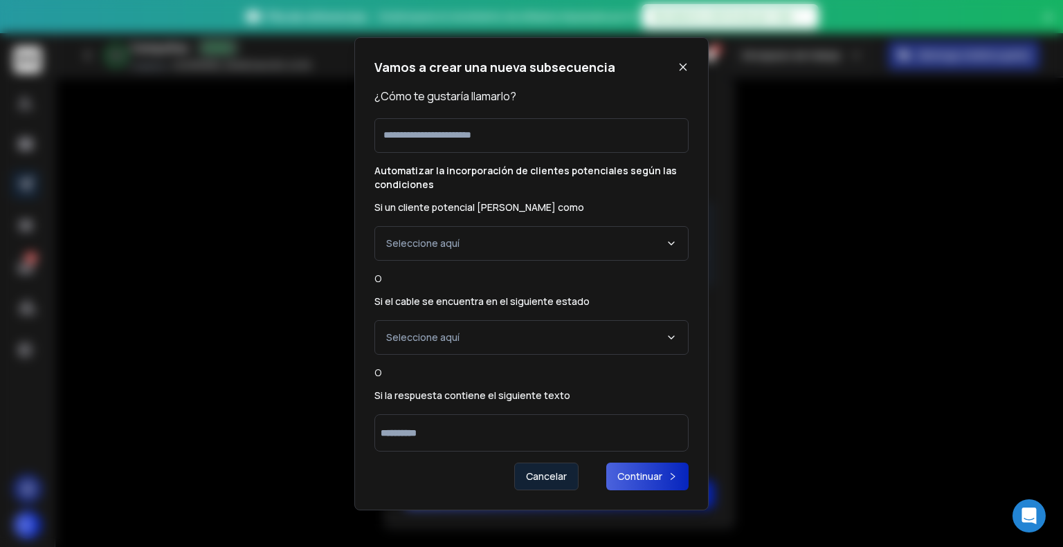
click at [543, 483] on font "Cancelar" at bounding box center [546, 476] width 41 height 13
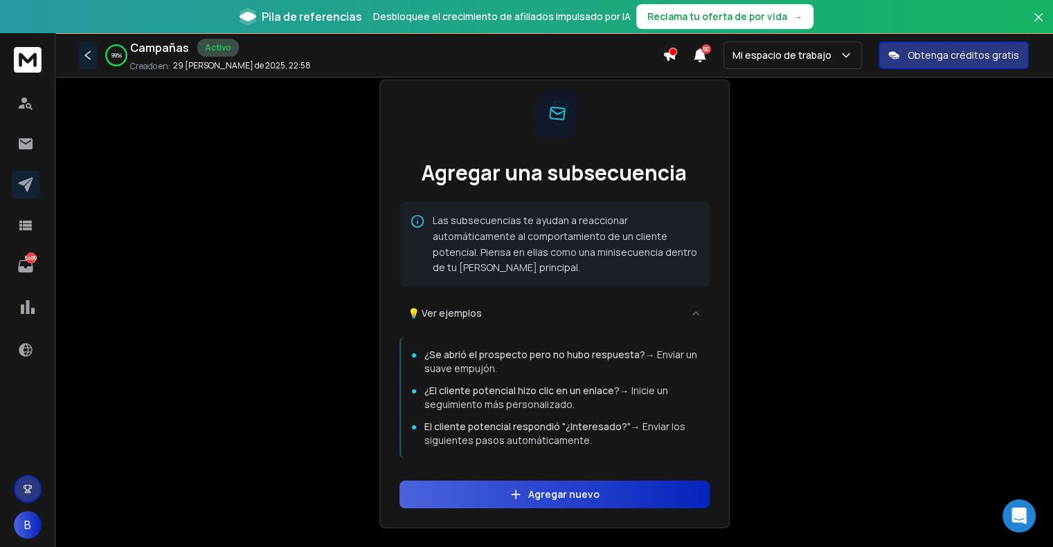
click at [88, 55] on icon at bounding box center [88, 55] width 12 height 12
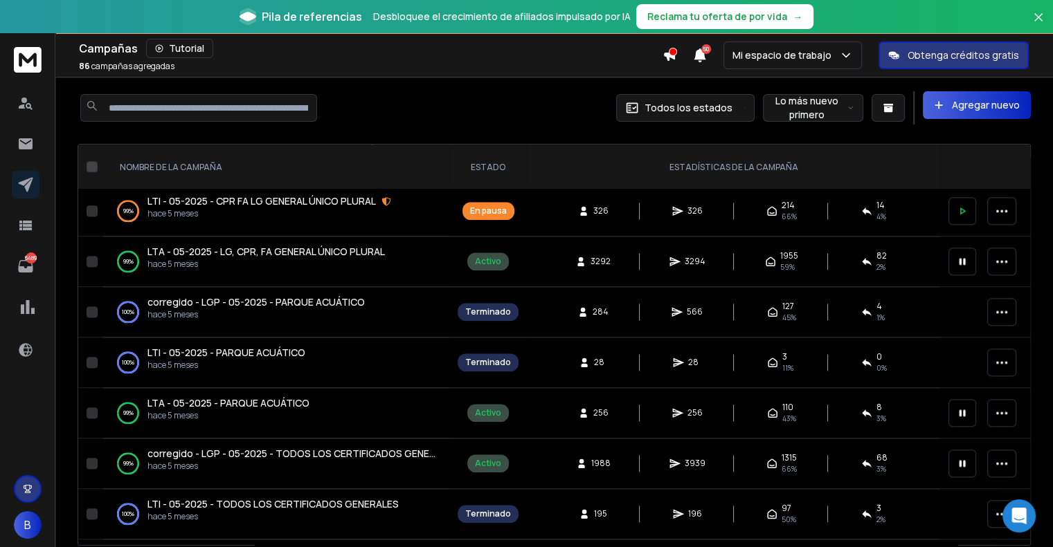
scroll to position [1570, 0]
click at [321, 453] on font "corregido - LGP - 05-2025 - TODOS LOS CERTIFICADOS GENERALES" at bounding box center [302, 453] width 311 height 13
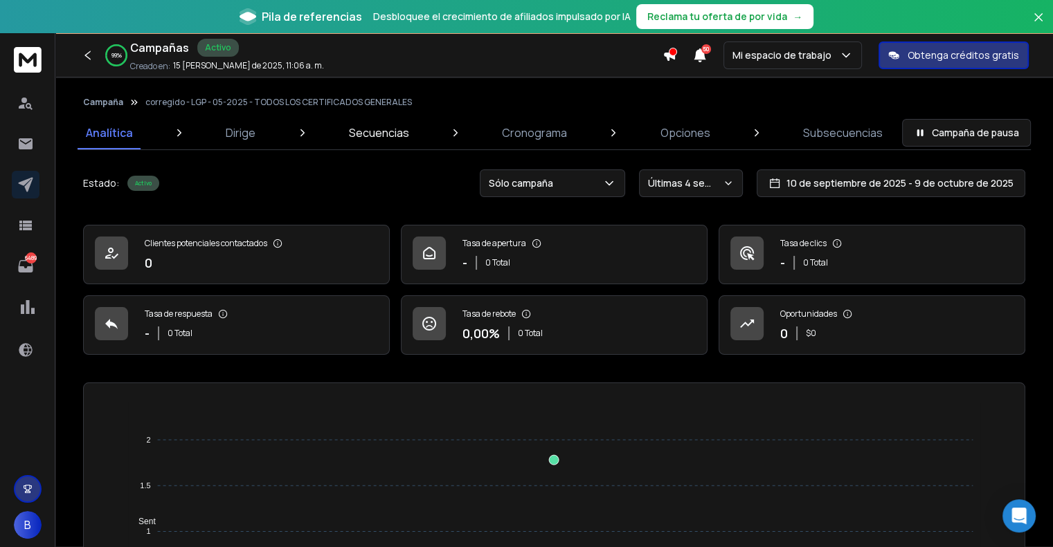
click at [393, 138] on font "Secuencias" at bounding box center [379, 132] width 60 height 15
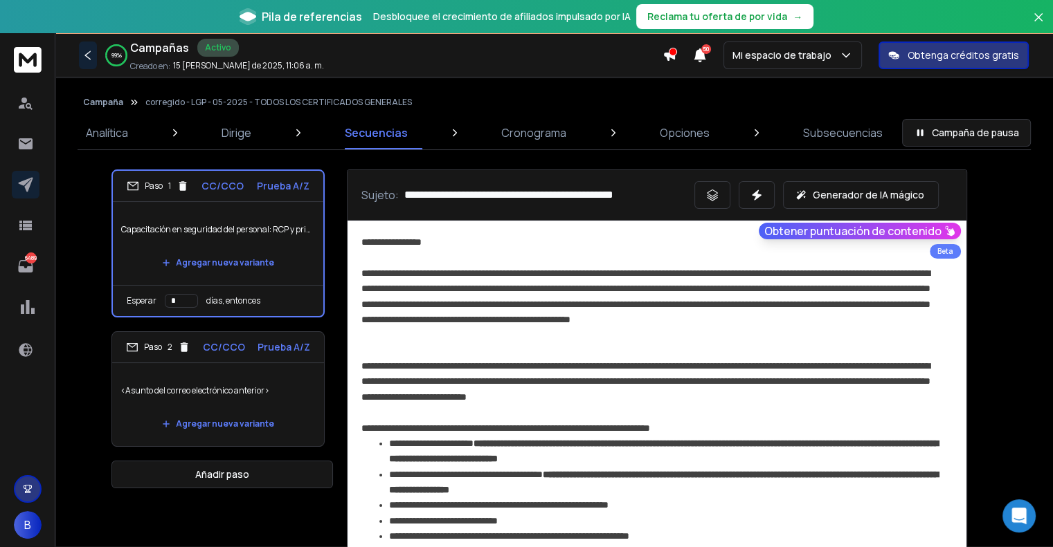
click at [82, 54] on icon at bounding box center [88, 55] width 12 height 12
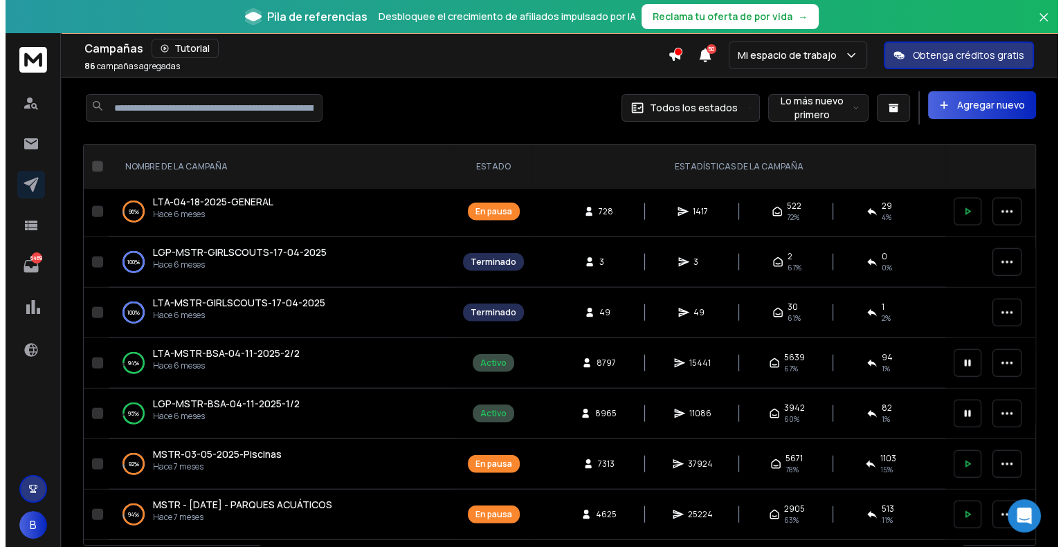
scroll to position [3237, 0]
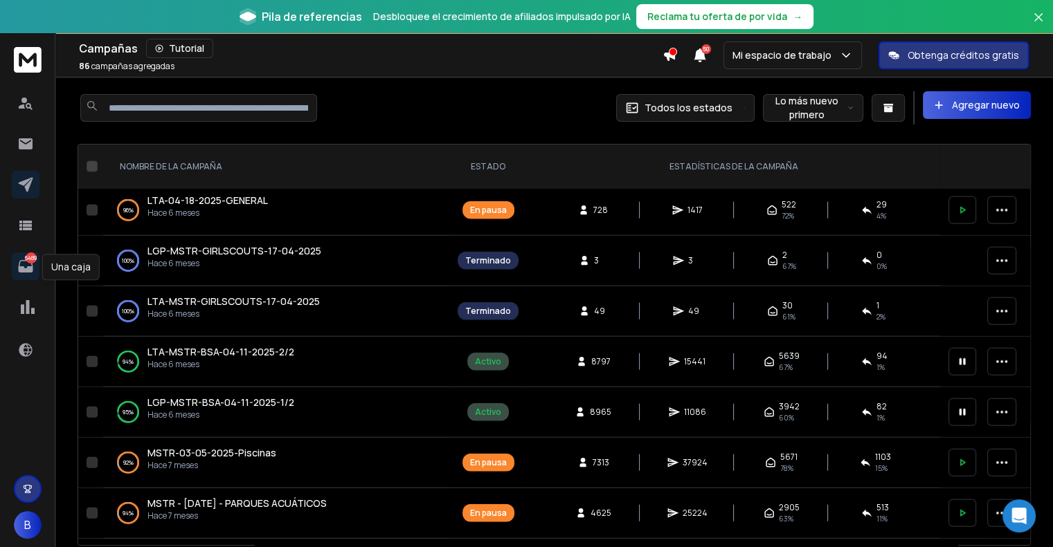
click at [30, 271] on icon at bounding box center [25, 266] width 15 height 12
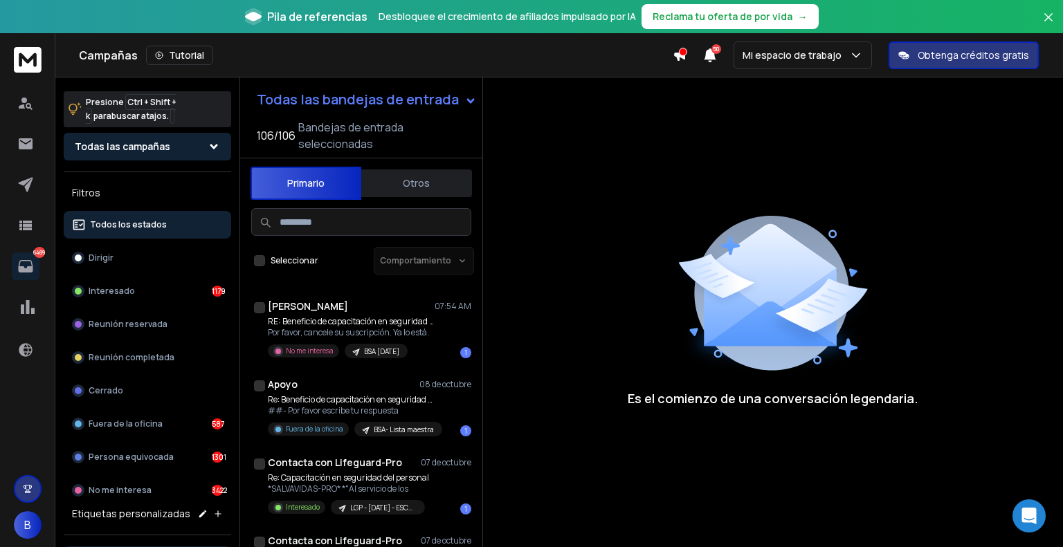
click at [210, 145] on icon at bounding box center [214, 146] width 8 height 5
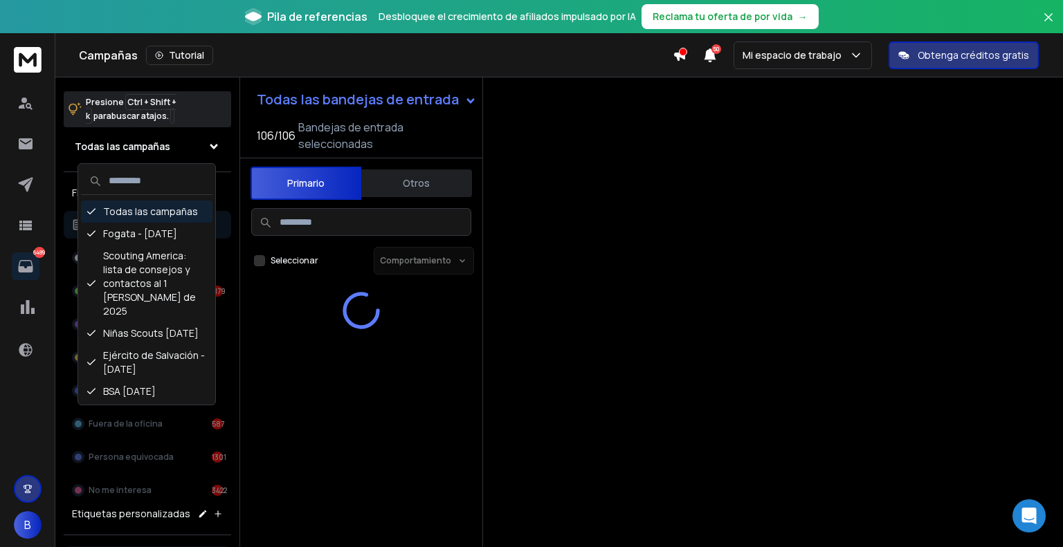
click at [116, 214] on font "Todas las campañas" at bounding box center [150, 211] width 95 height 13
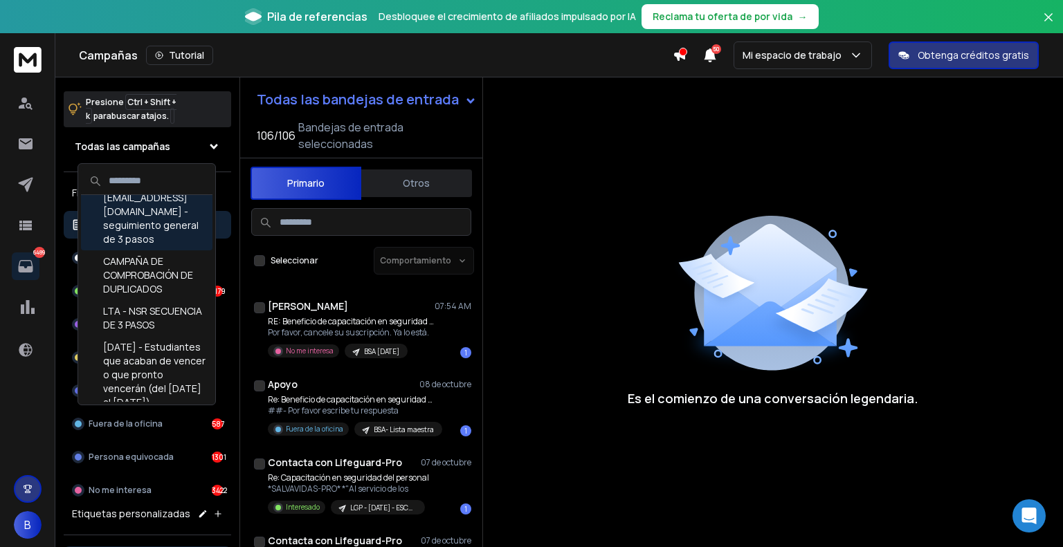
scroll to position [3299, 0]
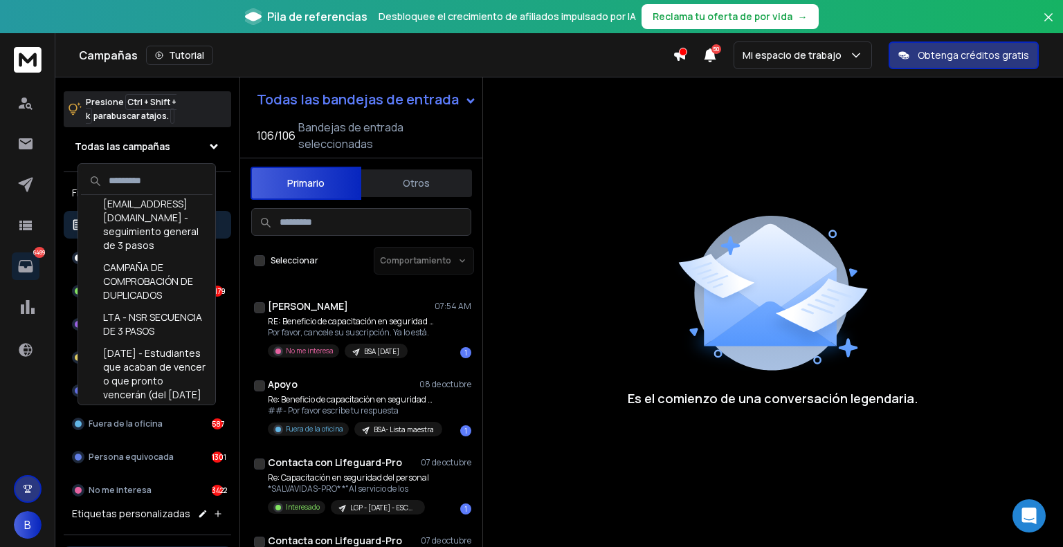
click at [154, 174] on font "LTA-MSTR-YC-T10-Ciudad-por-estado-([DATE])" at bounding box center [150, 154] width 95 height 41
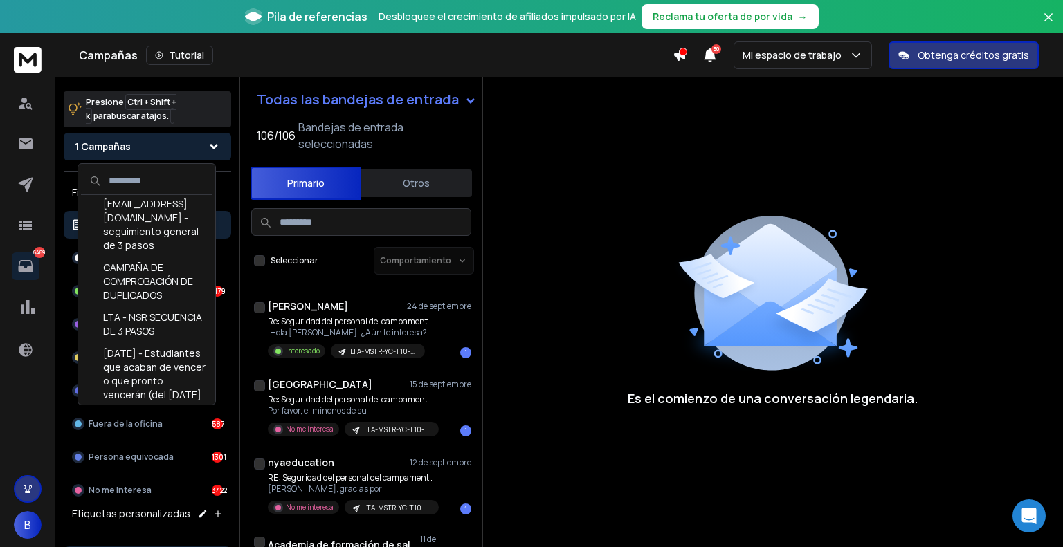
click at [197, 141] on button "1 Campañas" at bounding box center [147, 147] width 167 height 28
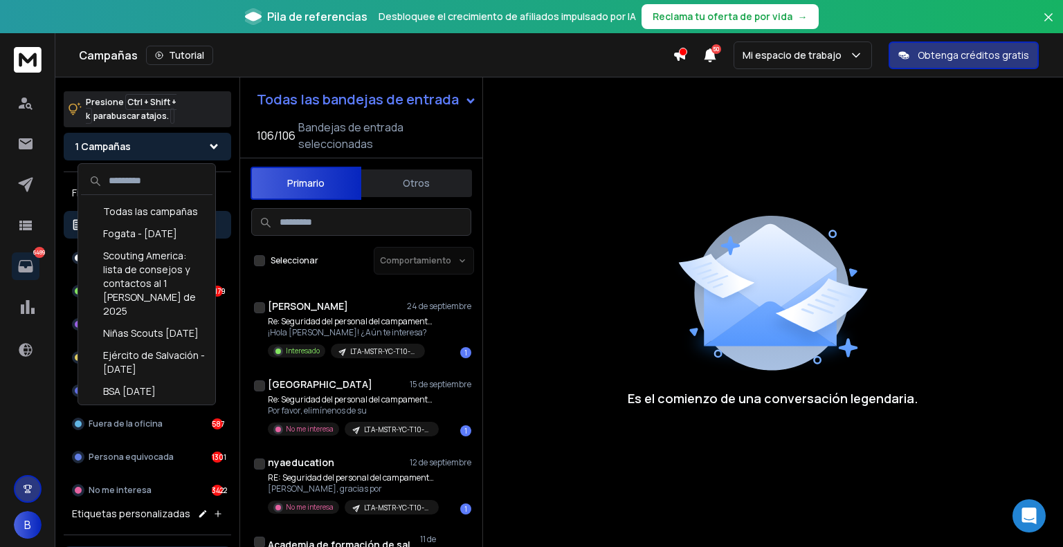
click at [197, 141] on button "1 Campañas" at bounding box center [147, 147] width 167 height 28
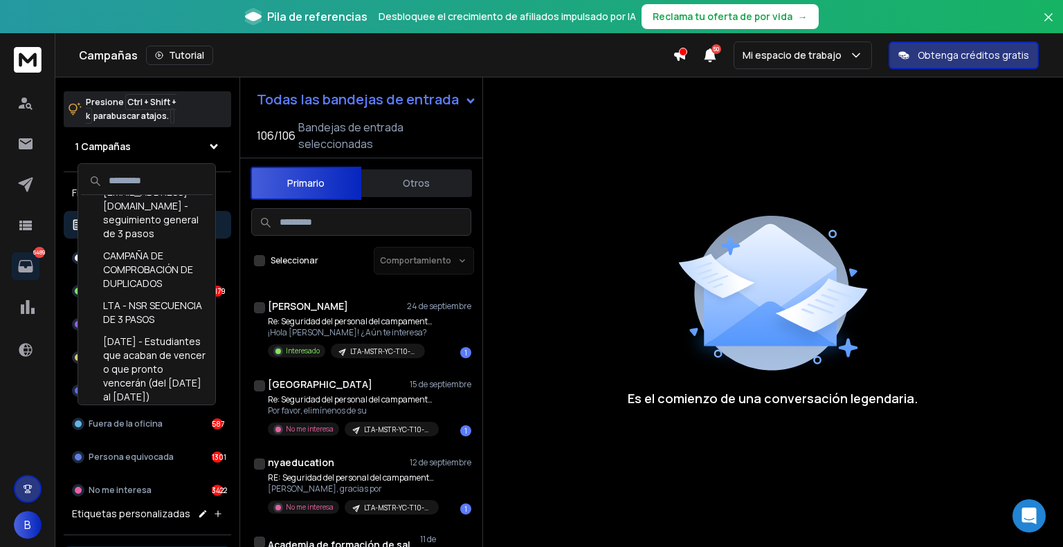
scroll to position [3298, 0]
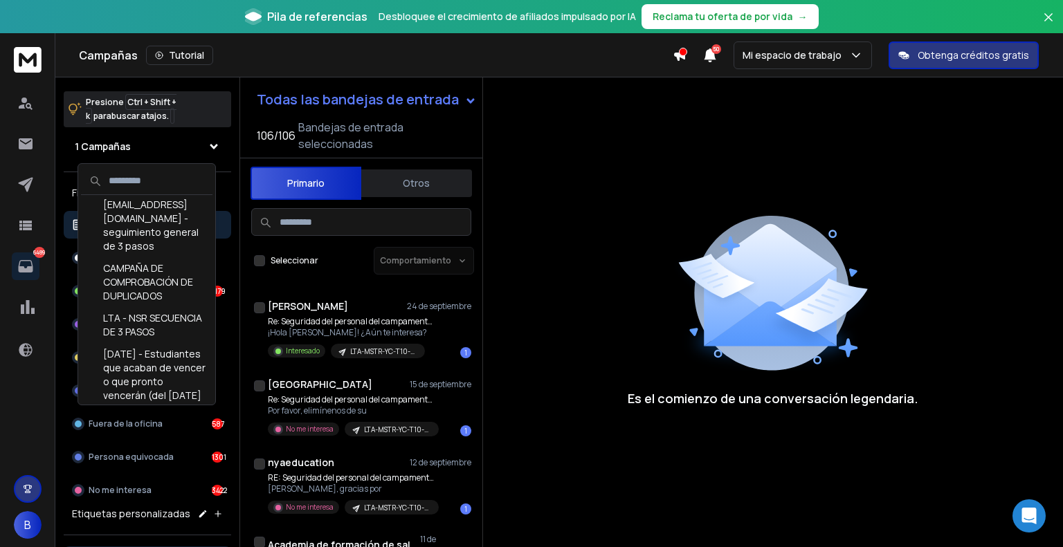
click at [537, 145] on div "Es el comienzo de una conversación legendaria." at bounding box center [773, 310] width 580 height 465
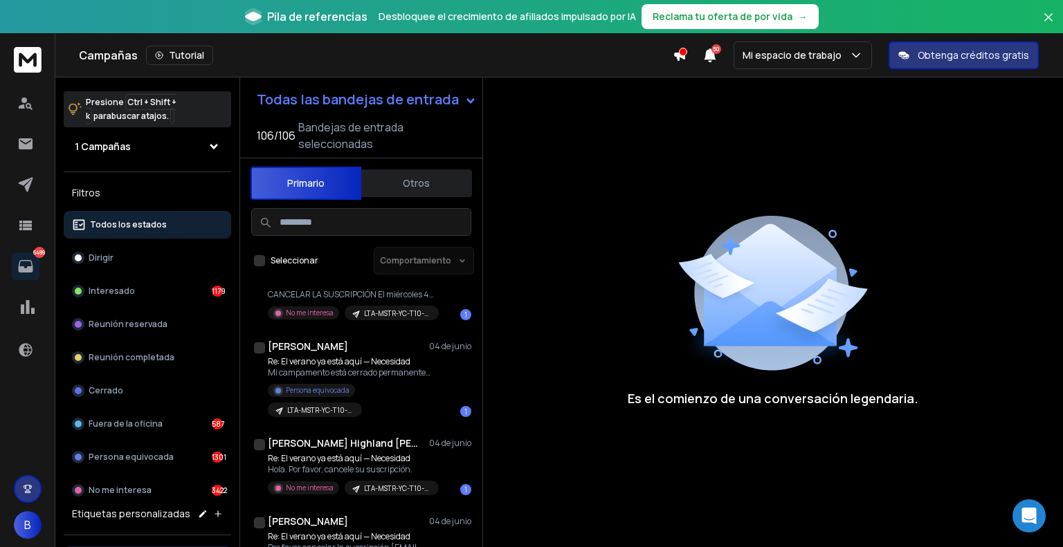
scroll to position [5728, 0]
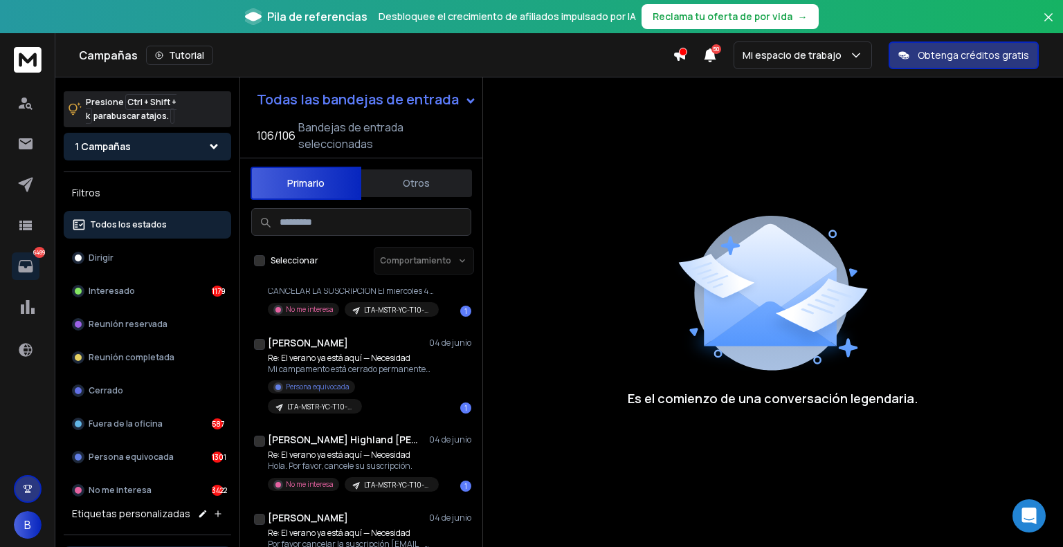
click at [208, 151] on icon at bounding box center [214, 146] width 12 height 12
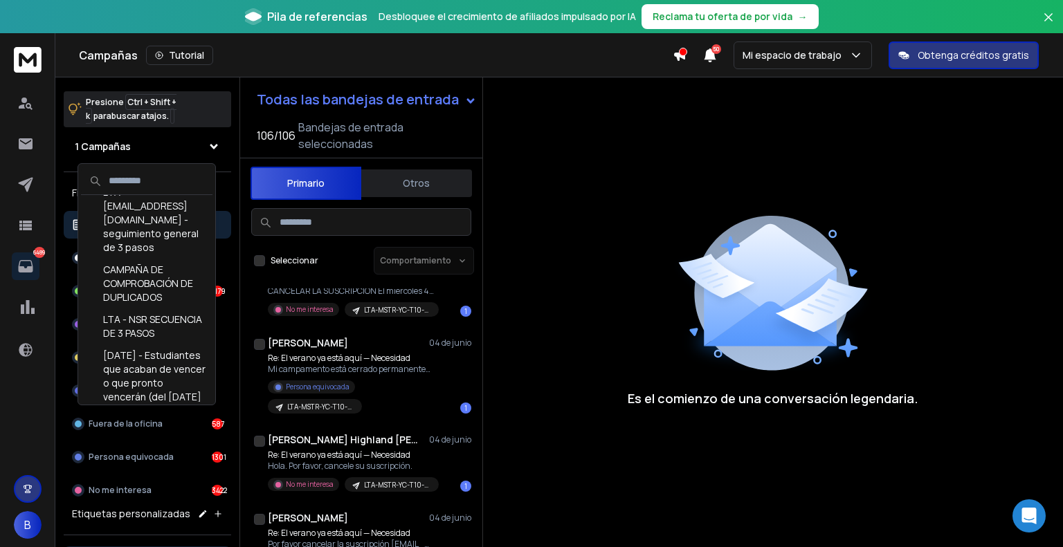
scroll to position [3293, 0]
click at [147, 180] on font "LTA-MSTR-YC-T10-Ciudad-por-estado-([DATE])" at bounding box center [150, 159] width 95 height 41
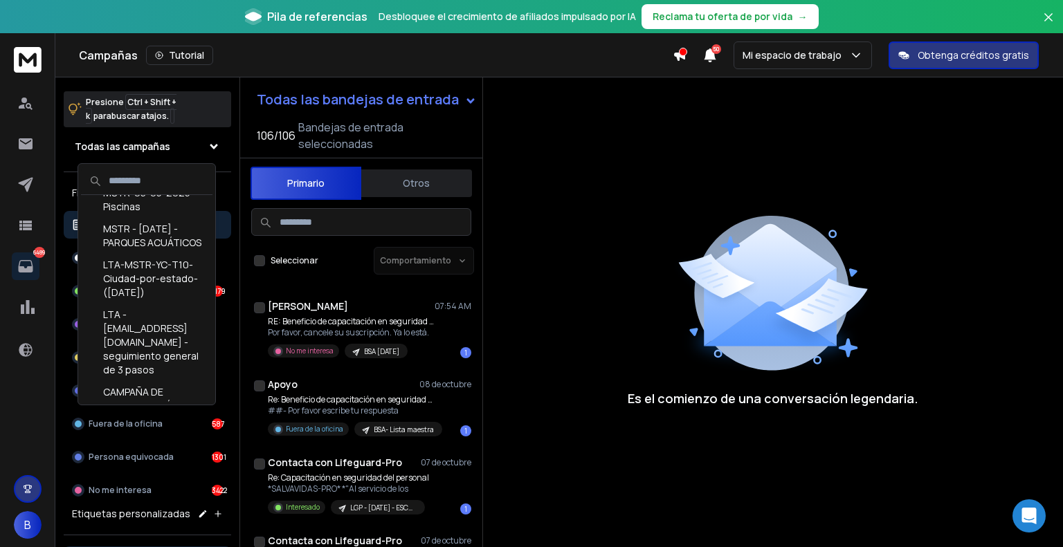
scroll to position [3174, 0]
click at [152, 178] on font "LGP-MSTR-BSA-04-11-2025-1/2" at bounding box center [154, 164] width 102 height 27
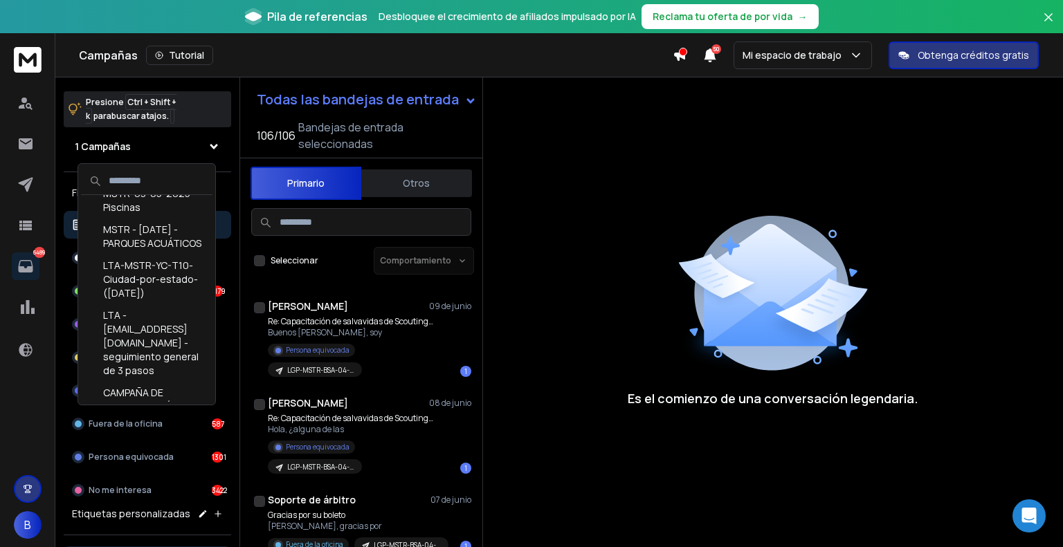
click at [673, 186] on div "Es el comienzo de una conversación legendaria." at bounding box center [773, 310] width 580 height 465
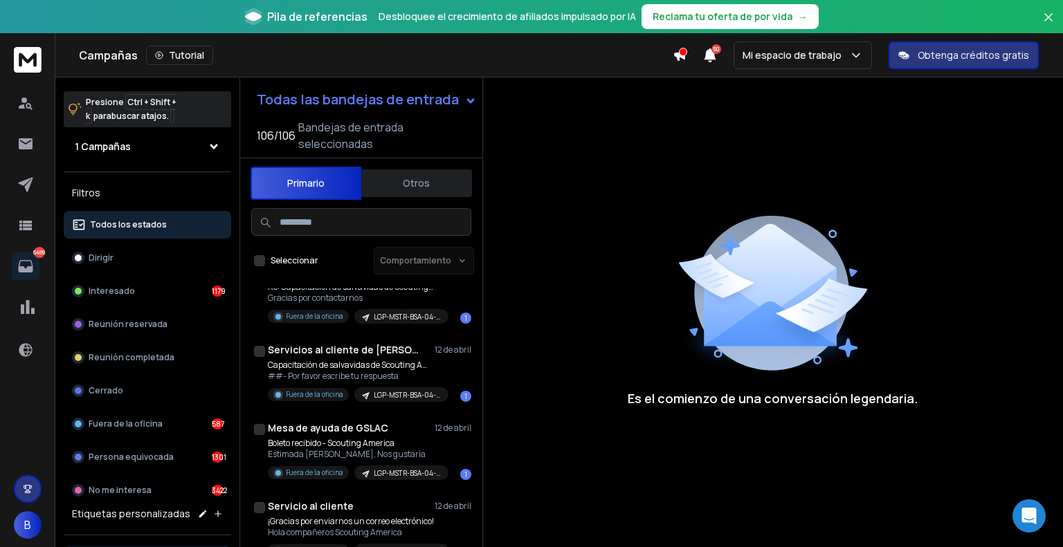
scroll to position [2422, 0]
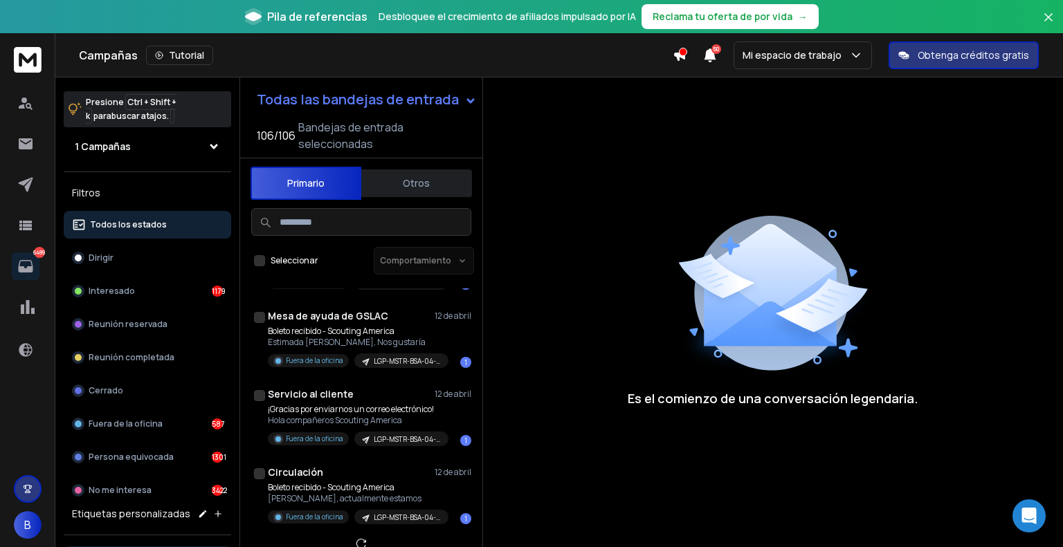
click at [462, 257] on div "Comportamiento" at bounding box center [424, 261] width 100 height 28
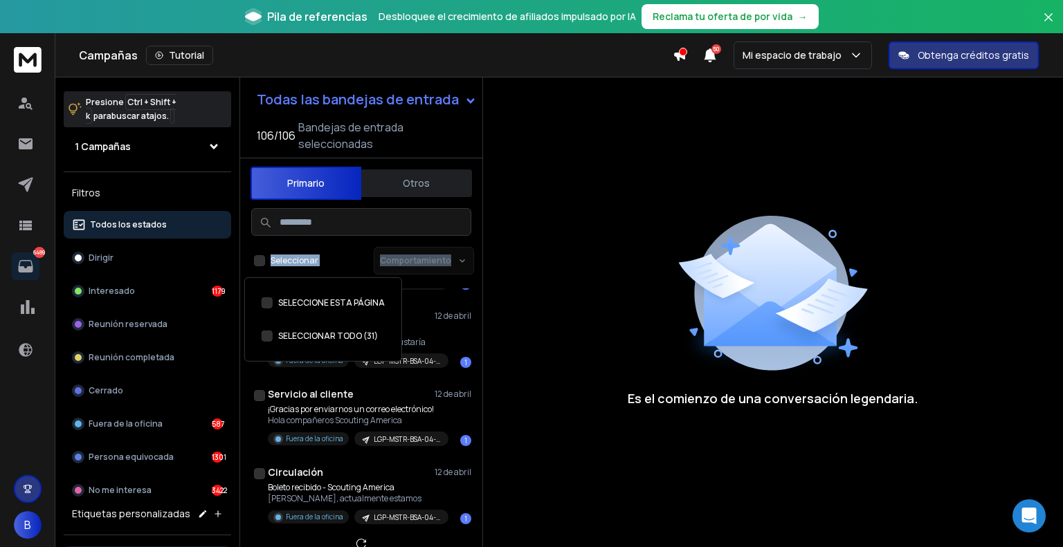
drag, startPoint x: 463, startPoint y: 259, endPoint x: 268, endPoint y: 257, distance: 195.2
click at [268, 257] on div "Seleccionar Comportamiento" at bounding box center [361, 258] width 242 height 33
click at [268, 257] on div "Seleccionar" at bounding box center [286, 260] width 64 height 11
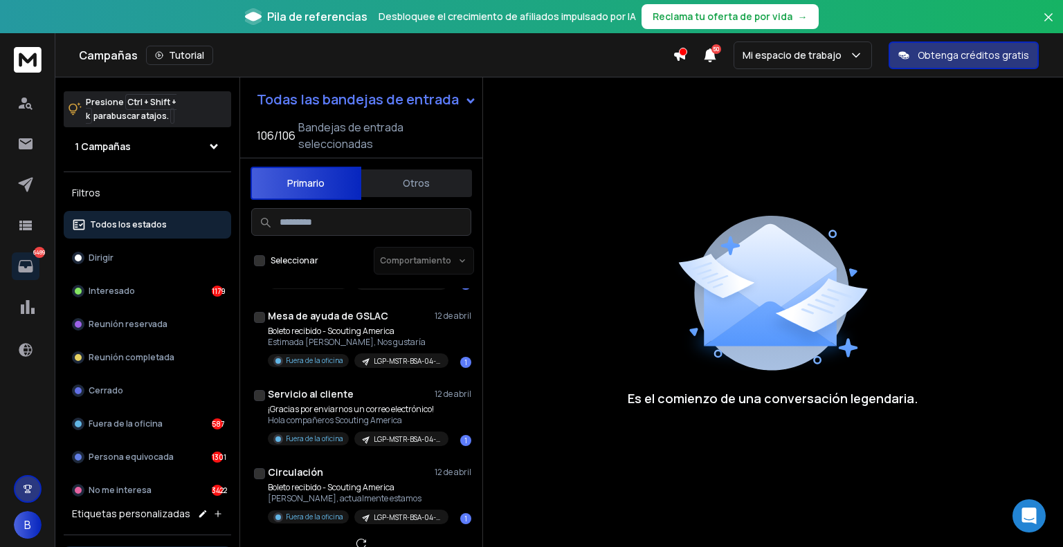
click at [265, 257] on button "Seleccionar" at bounding box center [259, 260] width 11 height 11
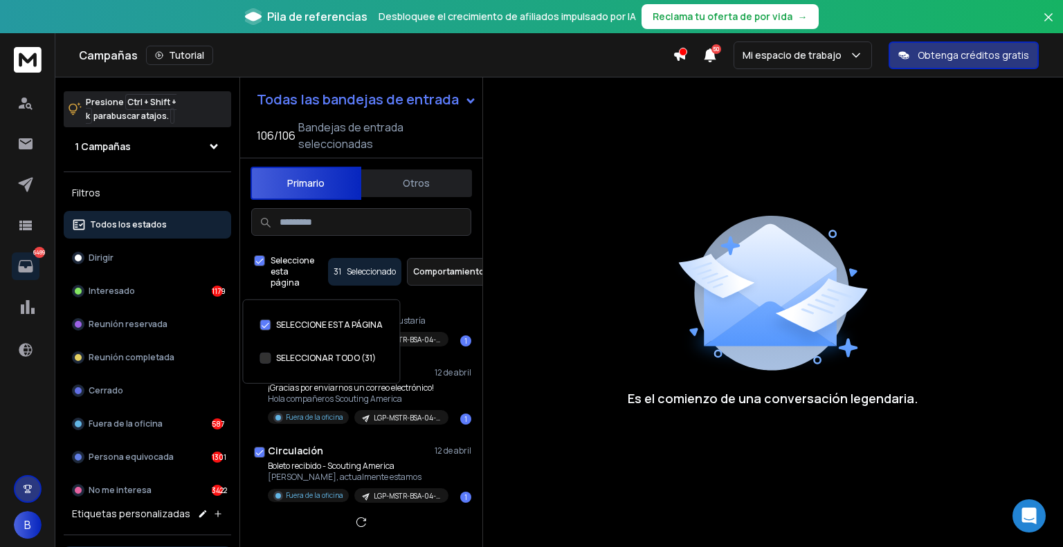
click at [338, 329] on font "SELECCIONE ESTA PÁGINA" at bounding box center [329, 325] width 107 height 12
click at [629, 299] on div "Es el comienzo de una conversación legendaria." at bounding box center [773, 310] width 580 height 465
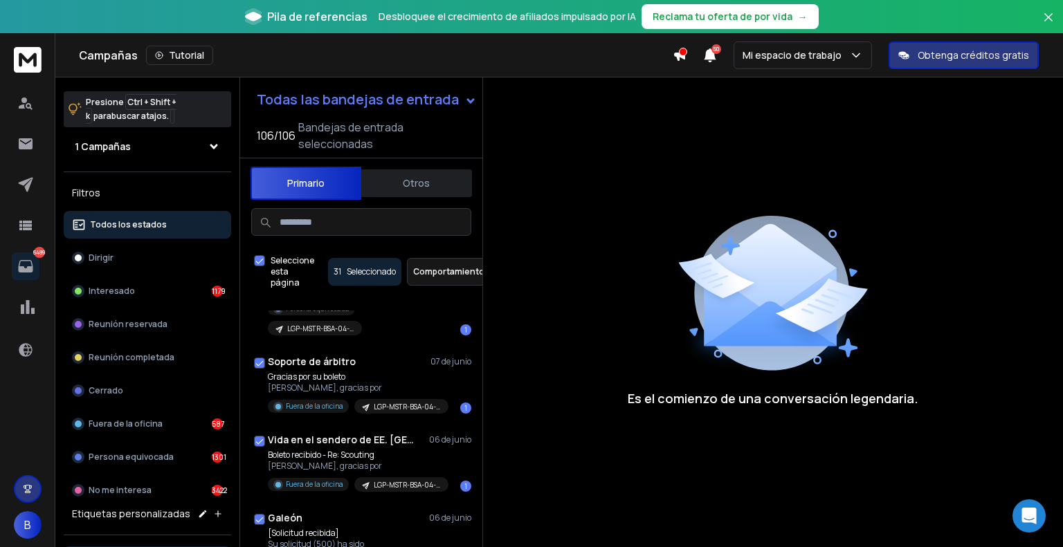
scroll to position [0, 0]
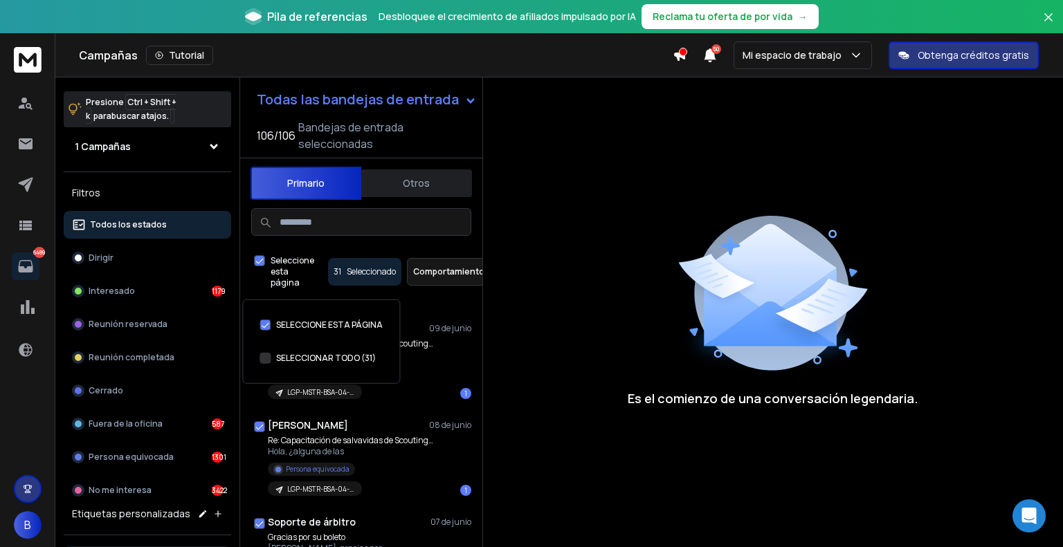
click at [268, 262] on div "Seleccione esta página" at bounding box center [284, 271] width 60 height 33
click at [263, 258] on button "SELECT THIS PAGE" at bounding box center [259, 260] width 11 height 11
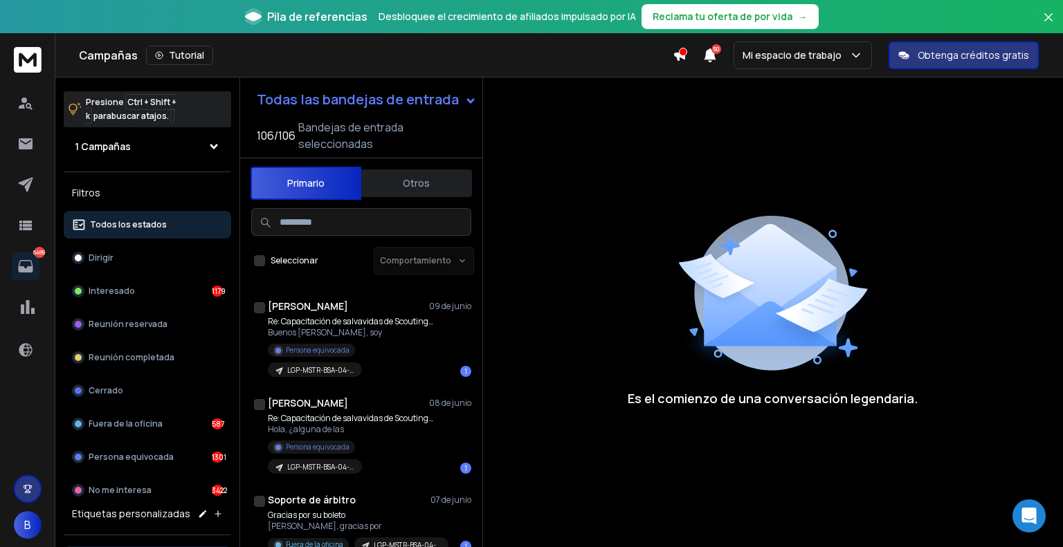
click at [455, 265] on div "Comportamiento" at bounding box center [424, 261] width 100 height 28
click at [264, 262] on button "SELECCIONE ESTA PÁGINA" at bounding box center [259, 260] width 11 height 11
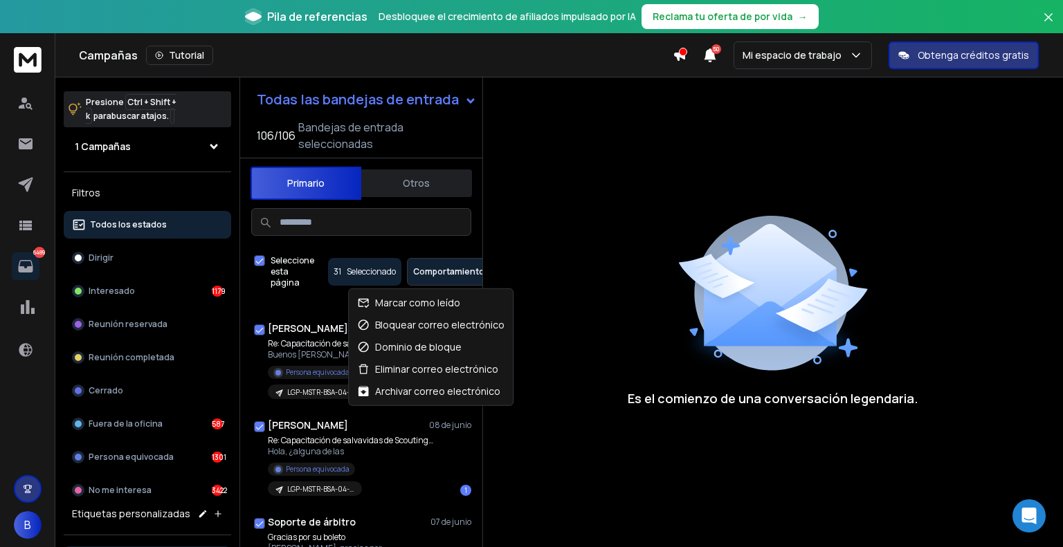
click at [460, 269] on font "Comportamiento" at bounding box center [448, 272] width 71 height 12
click at [526, 282] on div "Es el comienzo de una conversación legendaria." at bounding box center [773, 310] width 580 height 465
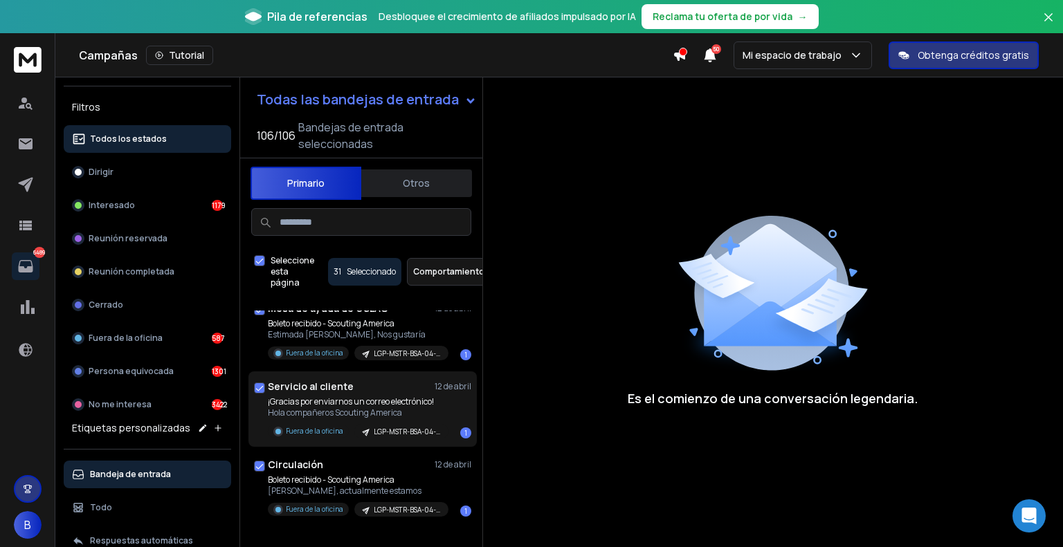
scroll to position [2752, 0]
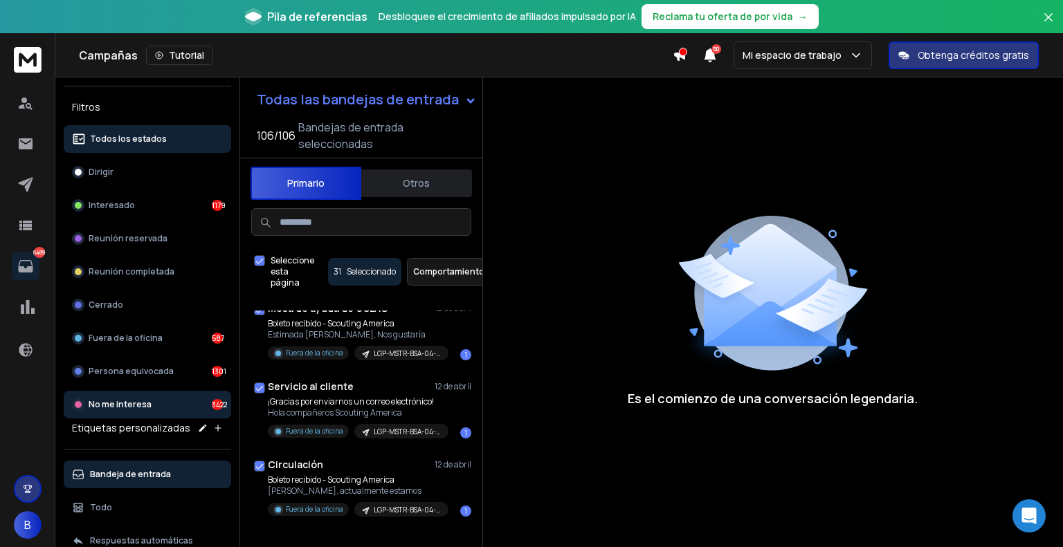
click at [172, 399] on button "No me interesa 3422" at bounding box center [147, 405] width 167 height 28
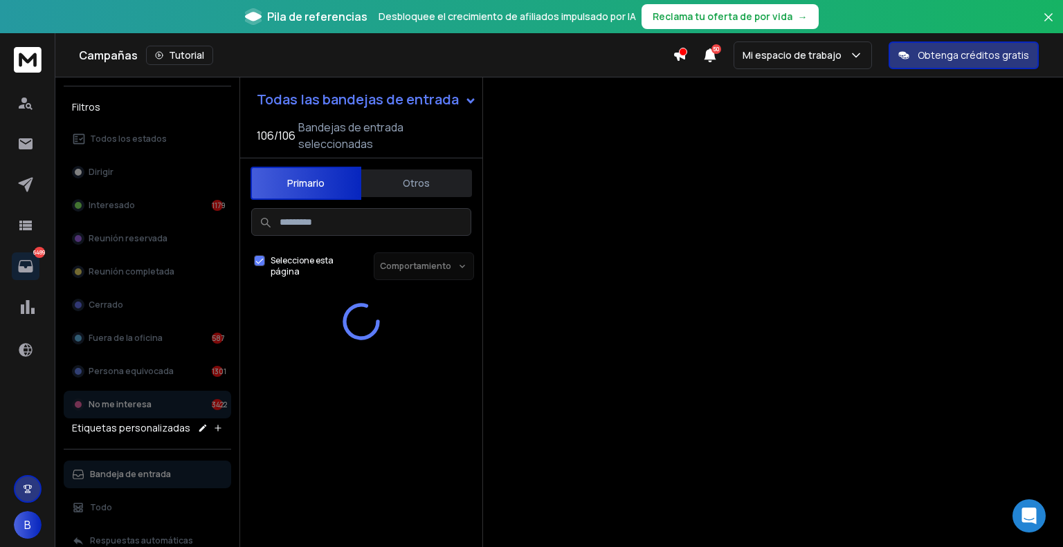
scroll to position [0, 0]
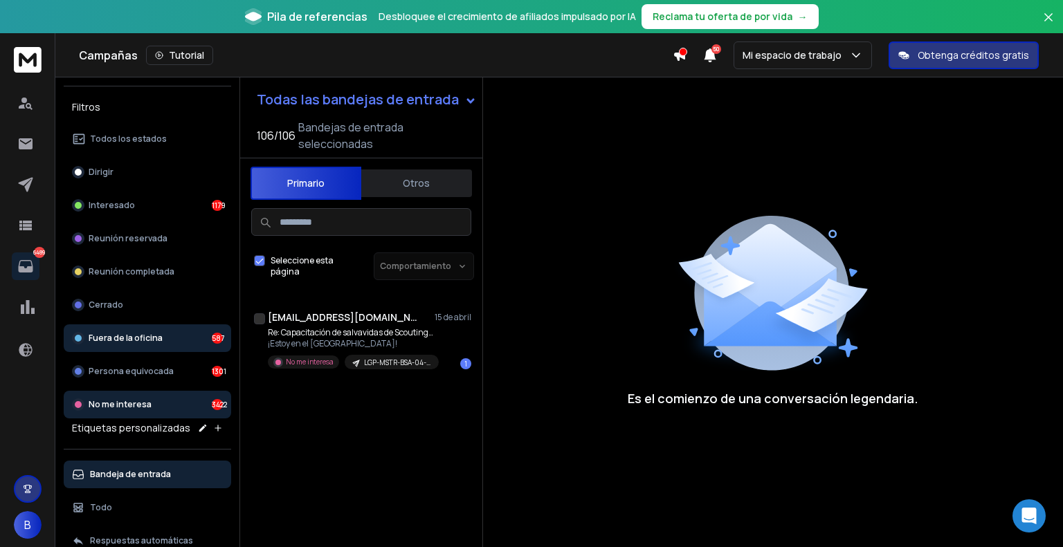
click at [164, 338] on button "Fuera de la oficina 587" at bounding box center [147, 339] width 167 height 28
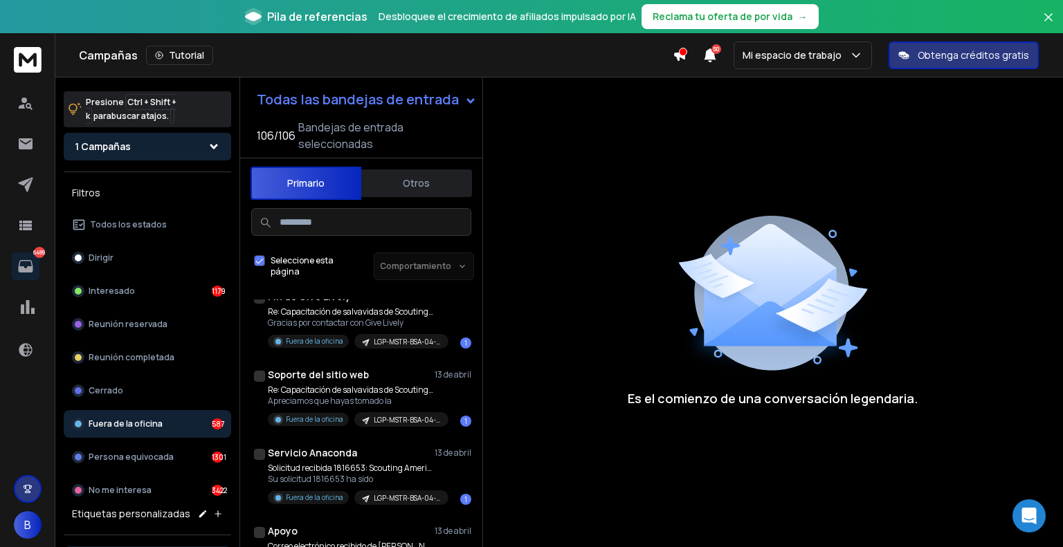
click at [195, 143] on button "1 Campañas" at bounding box center [147, 147] width 167 height 28
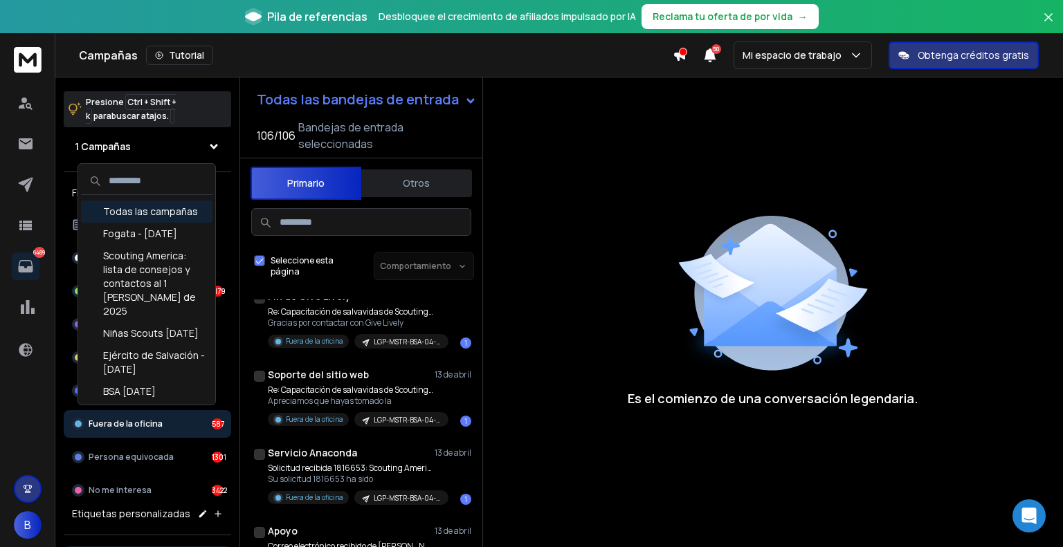
click at [136, 201] on div "Todas las campañas" at bounding box center [146, 212] width 131 height 22
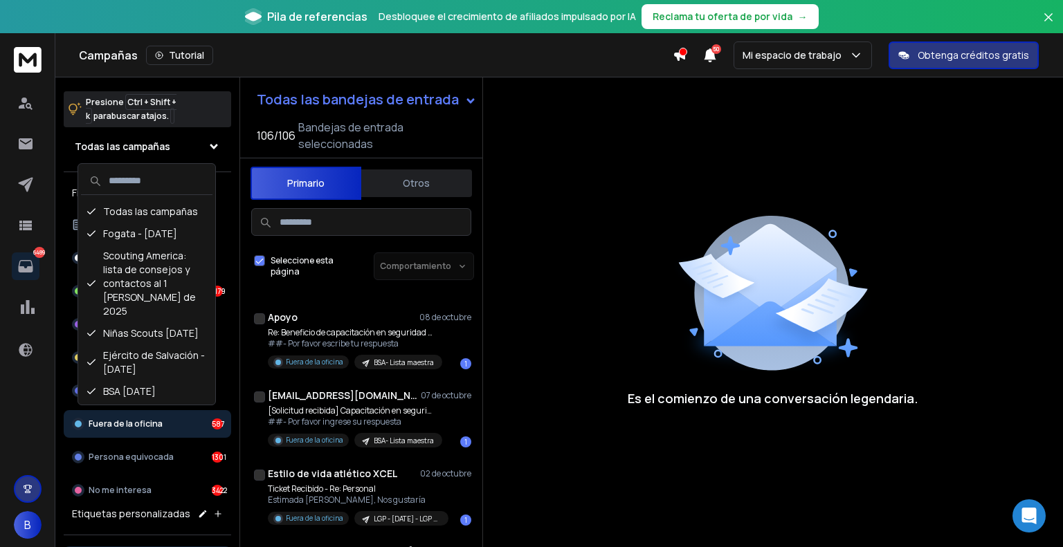
click at [516, 309] on div "Es el comienzo de una conversación legendaria." at bounding box center [773, 310] width 580 height 465
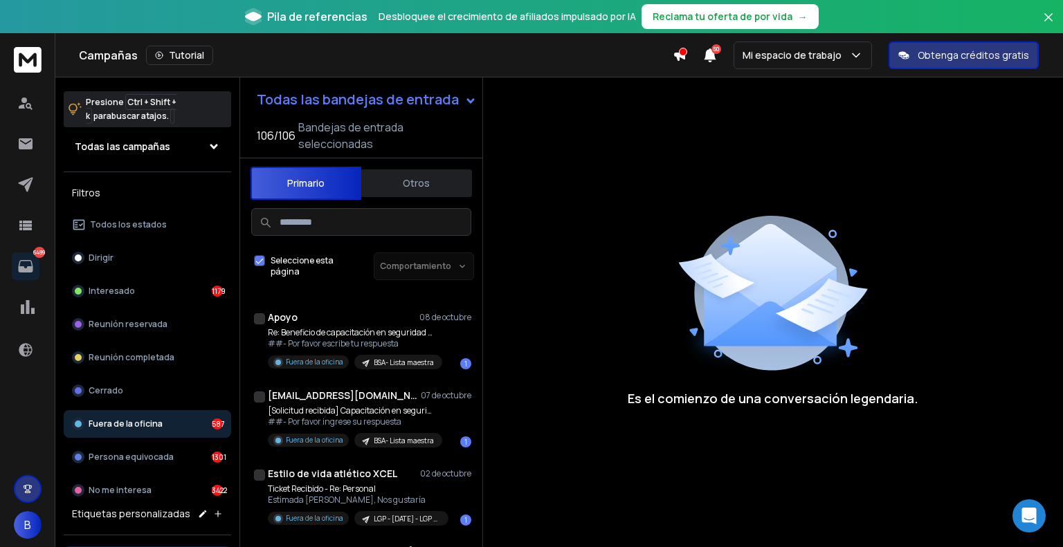
click at [156, 428] on font "Fuera de la oficina" at bounding box center [126, 424] width 74 height 12
click at [180, 293] on button "Interesado 1179" at bounding box center [147, 292] width 167 height 28
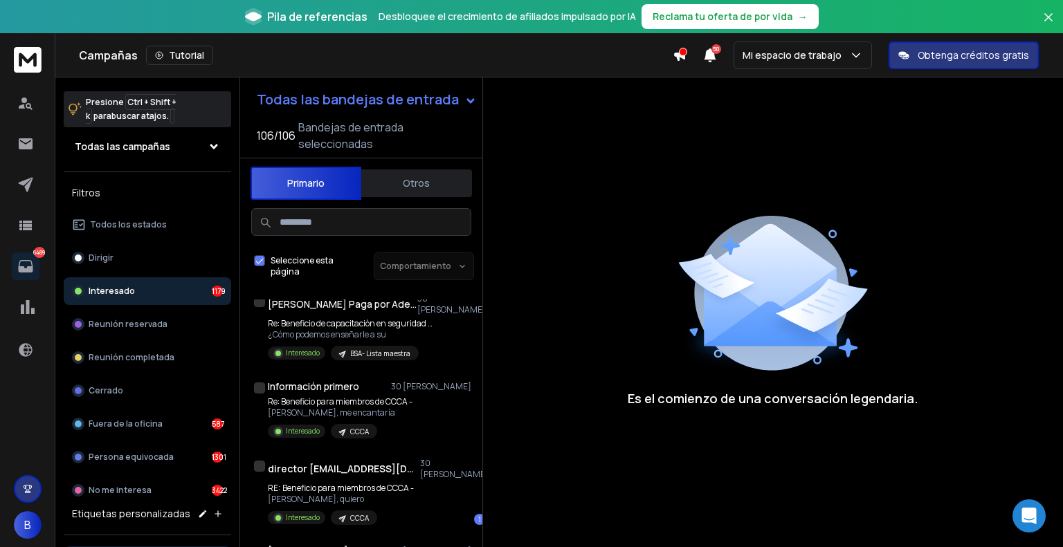
scroll to position [5154, 0]
